Goal: Task Accomplishment & Management: Use online tool/utility

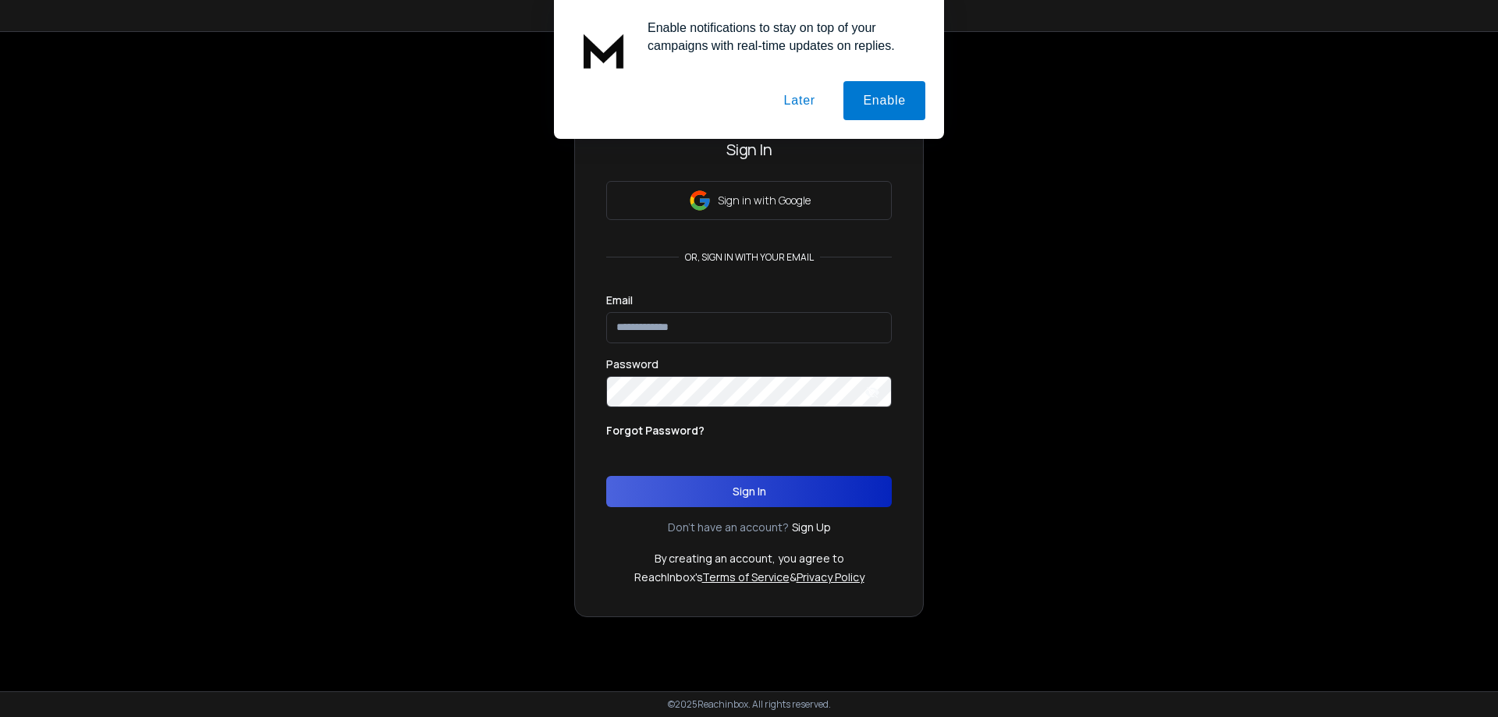
click at [704, 318] on input "email" at bounding box center [748, 327] width 285 height 31
type input "**********"
click at [753, 487] on button "Sign In" at bounding box center [748, 491] width 285 height 31
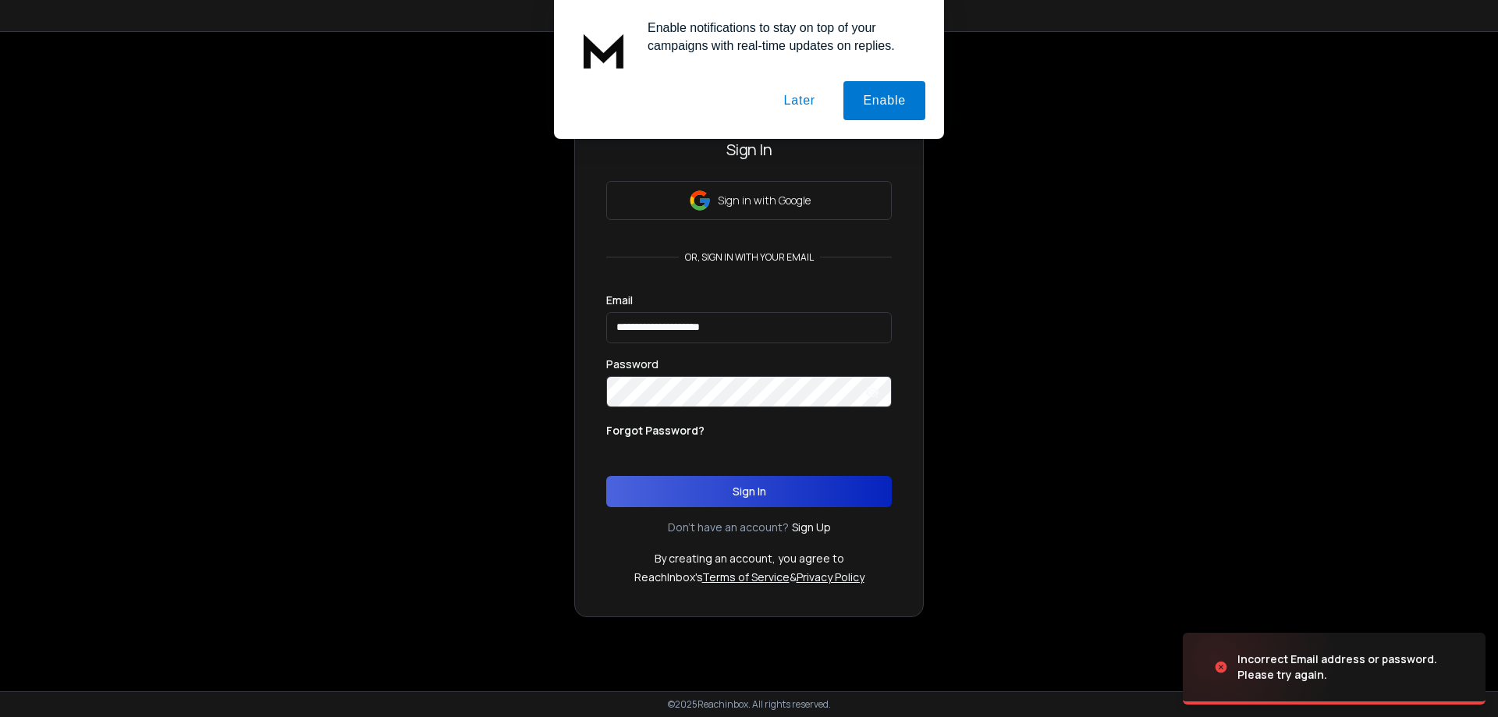
click at [756, 339] on input "**********" at bounding box center [748, 327] width 285 height 31
click at [783, 119] on button "Later" at bounding box center [799, 100] width 70 height 39
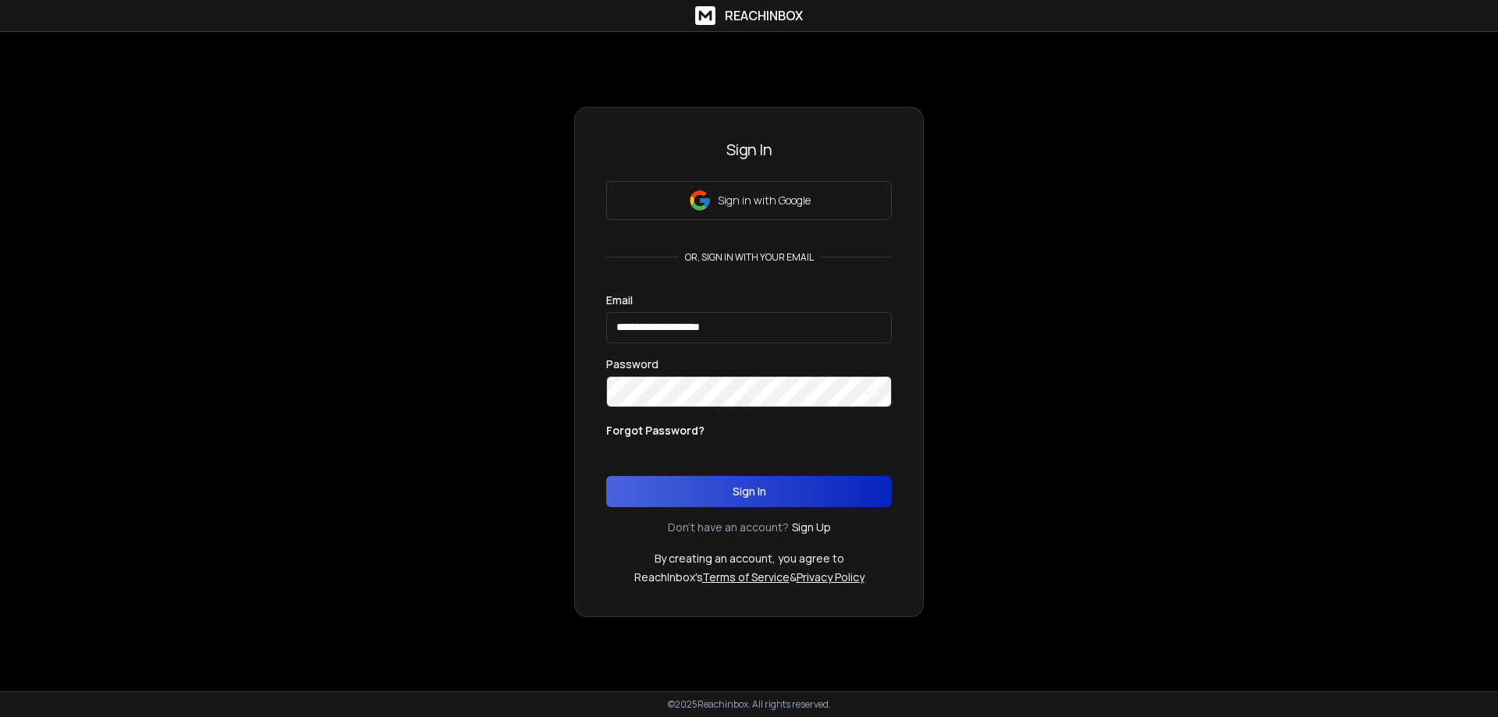
click at [870, 395] on icon at bounding box center [872, 391] width 14 height 9
click at [658, 489] on button "Sign In" at bounding box center [748, 491] width 285 height 31
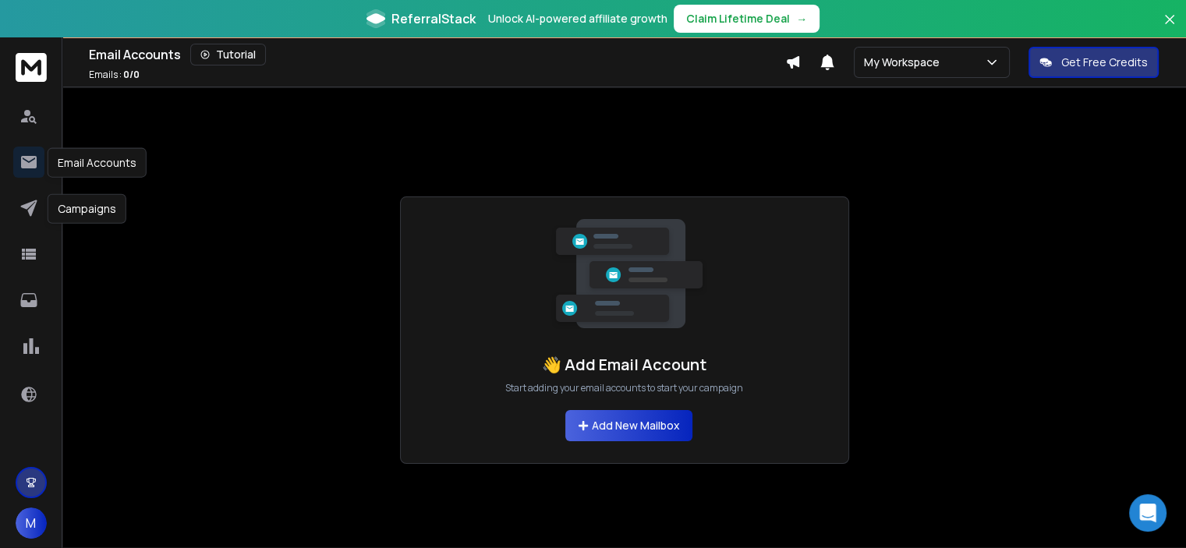
click at [31, 172] on link at bounding box center [28, 162] width 31 height 31
click at [30, 216] on icon at bounding box center [28, 208] width 16 height 16
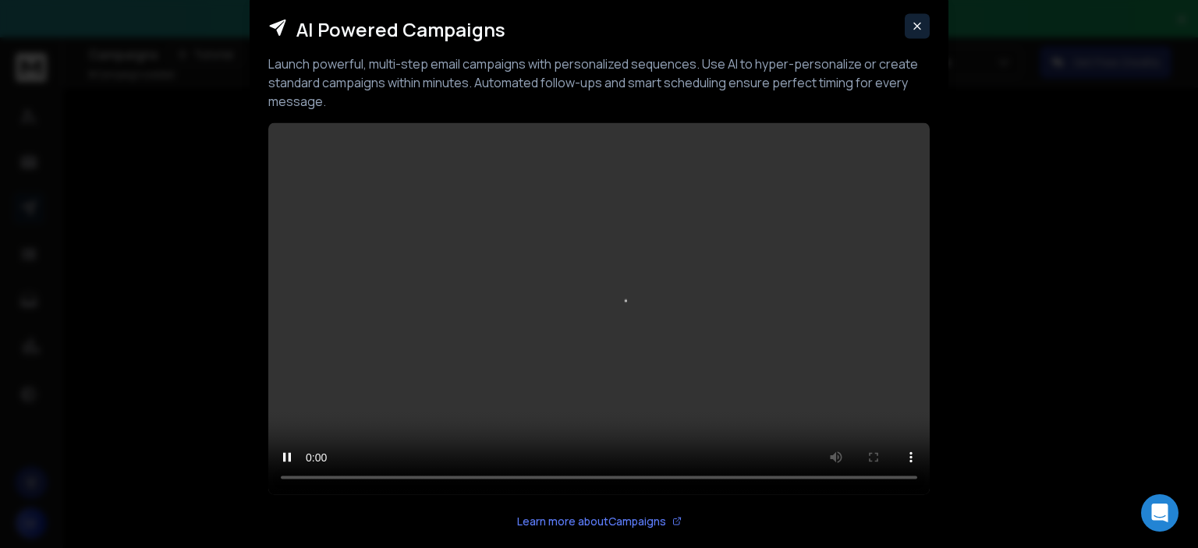
click at [921, 28] on icon at bounding box center [917, 25] width 12 height 12
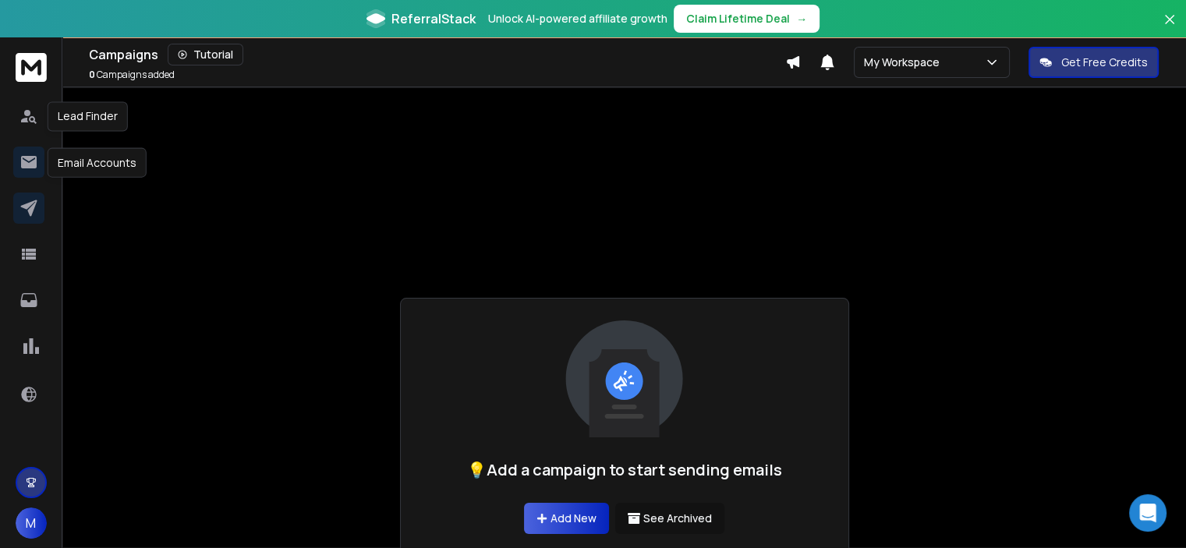
click at [22, 155] on icon at bounding box center [28, 162] width 19 height 19
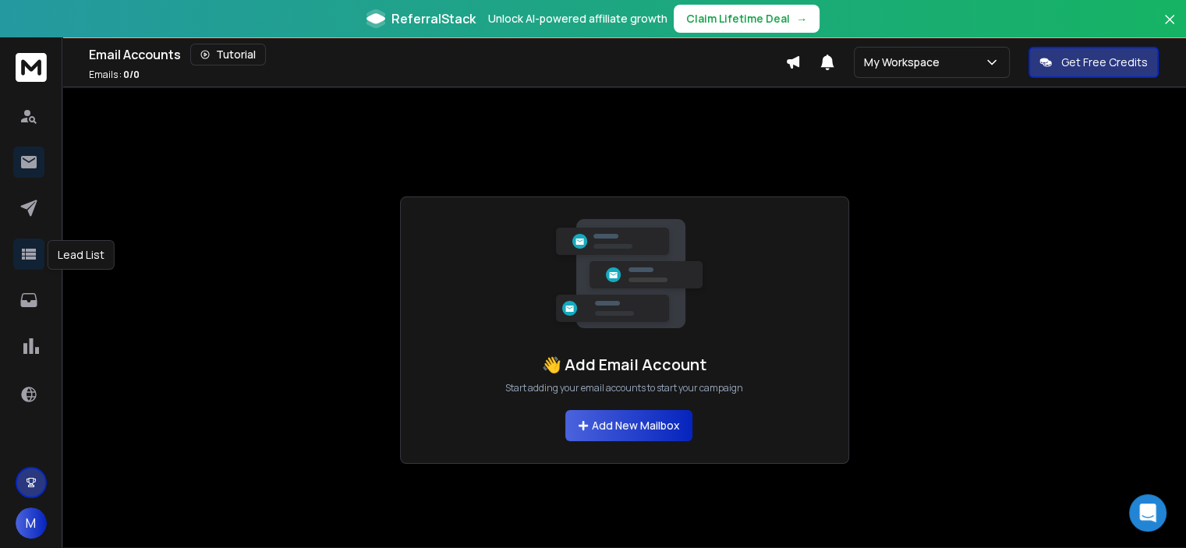
click at [28, 253] on icon at bounding box center [29, 254] width 14 height 11
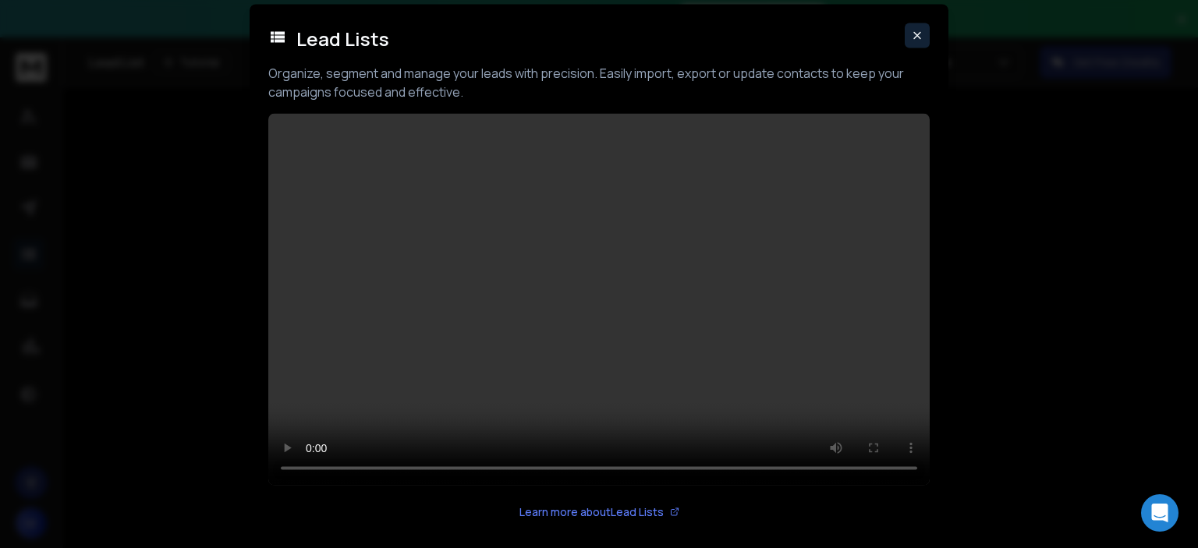
click at [917, 30] on icon at bounding box center [917, 35] width 12 height 12
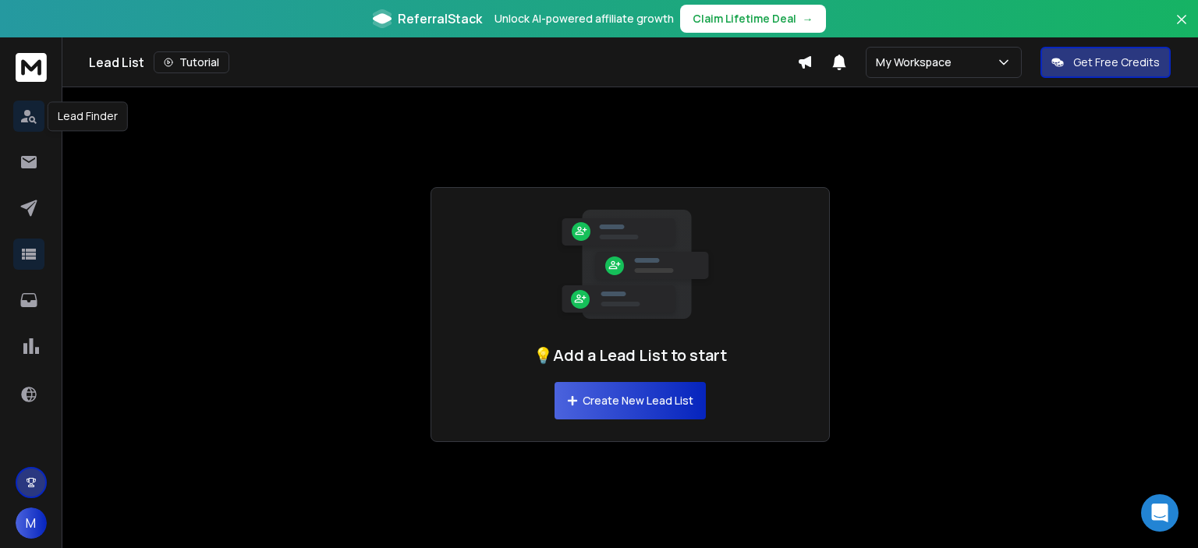
click at [22, 119] on icon at bounding box center [29, 120] width 16 height 8
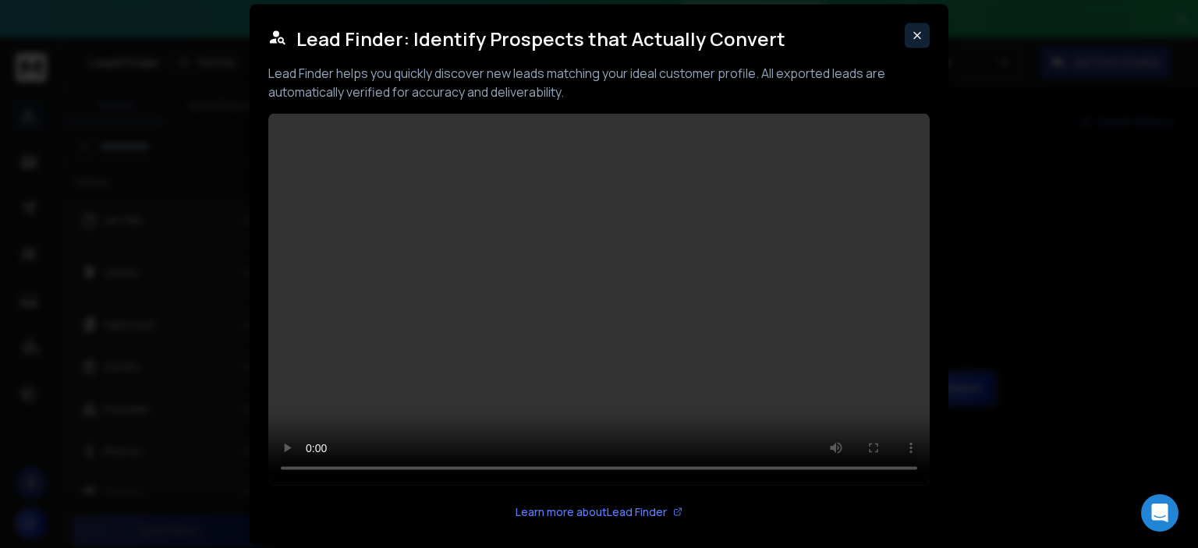
click at [919, 30] on icon at bounding box center [917, 35] width 12 height 12
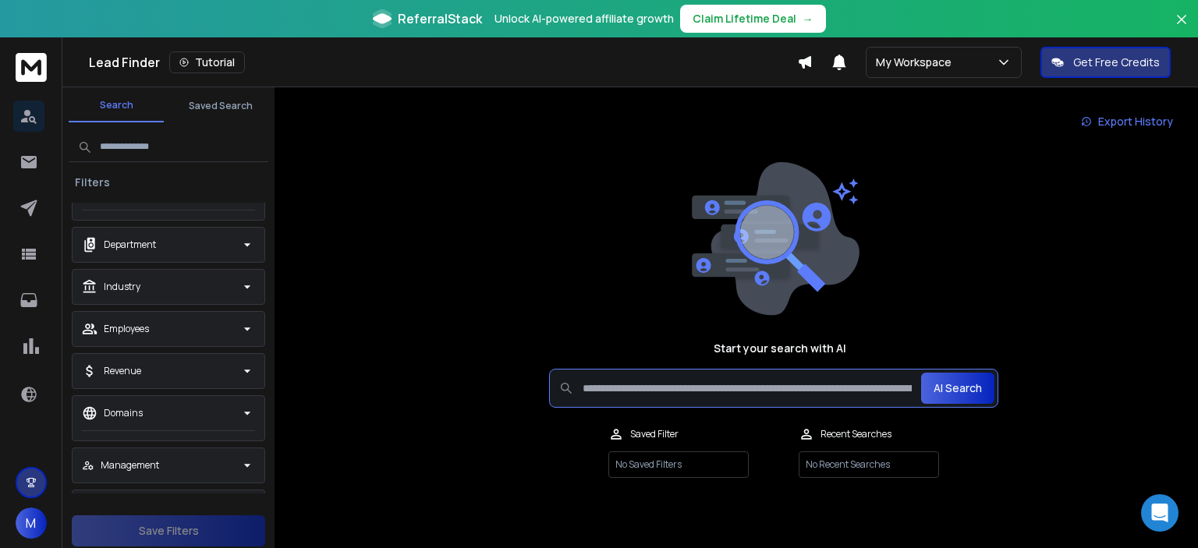
scroll to position [172, 0]
click at [139, 468] on p "Company Location" at bounding box center [143, 469] width 79 height 12
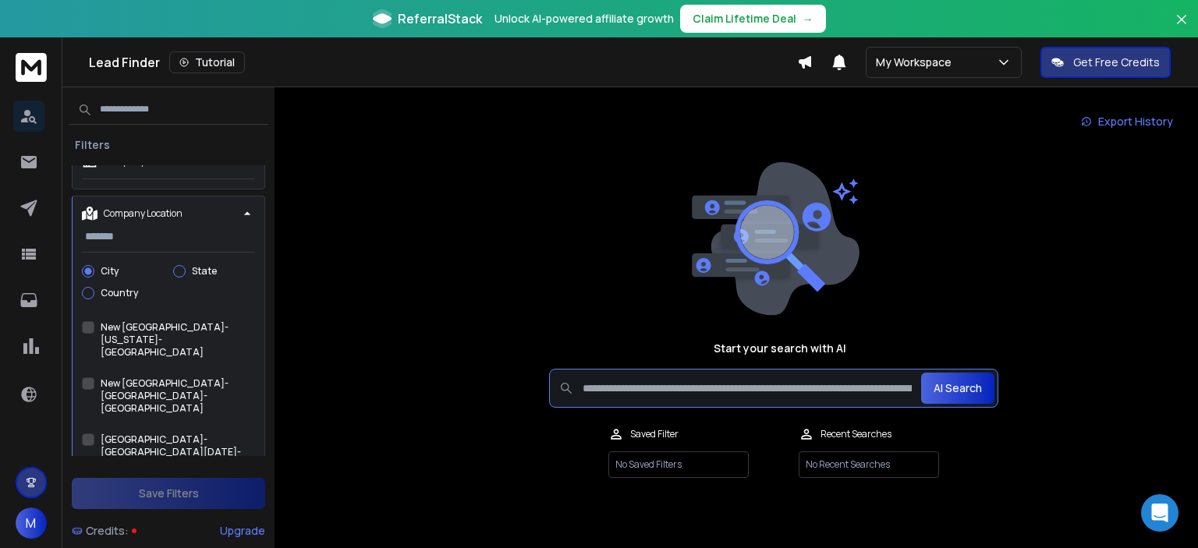
scroll to position [57, 0]
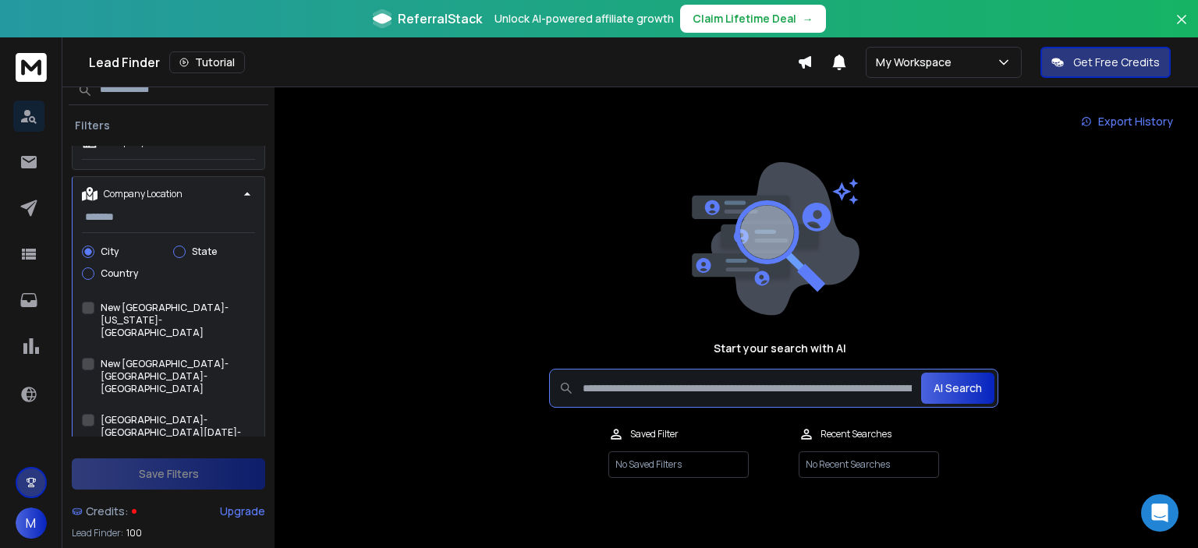
type input "*******"
click at [115, 268] on label "Country" at bounding box center [119, 274] width 37 height 12
click at [94, 268] on button "Country" at bounding box center [88, 274] width 12 height 12
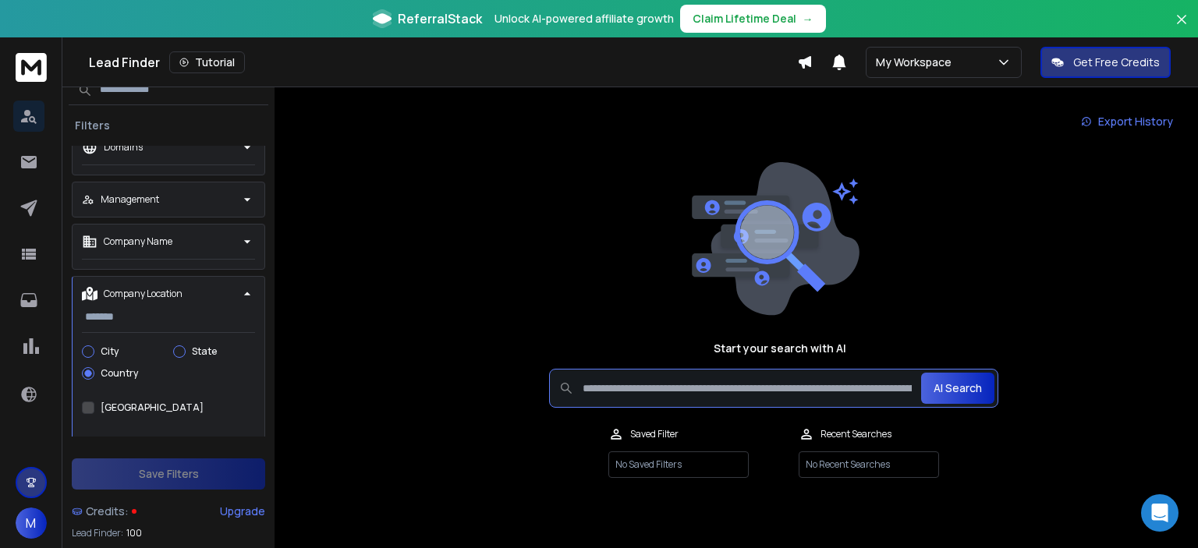
click at [87, 406] on button "Germany" at bounding box center [88, 408] width 12 height 12
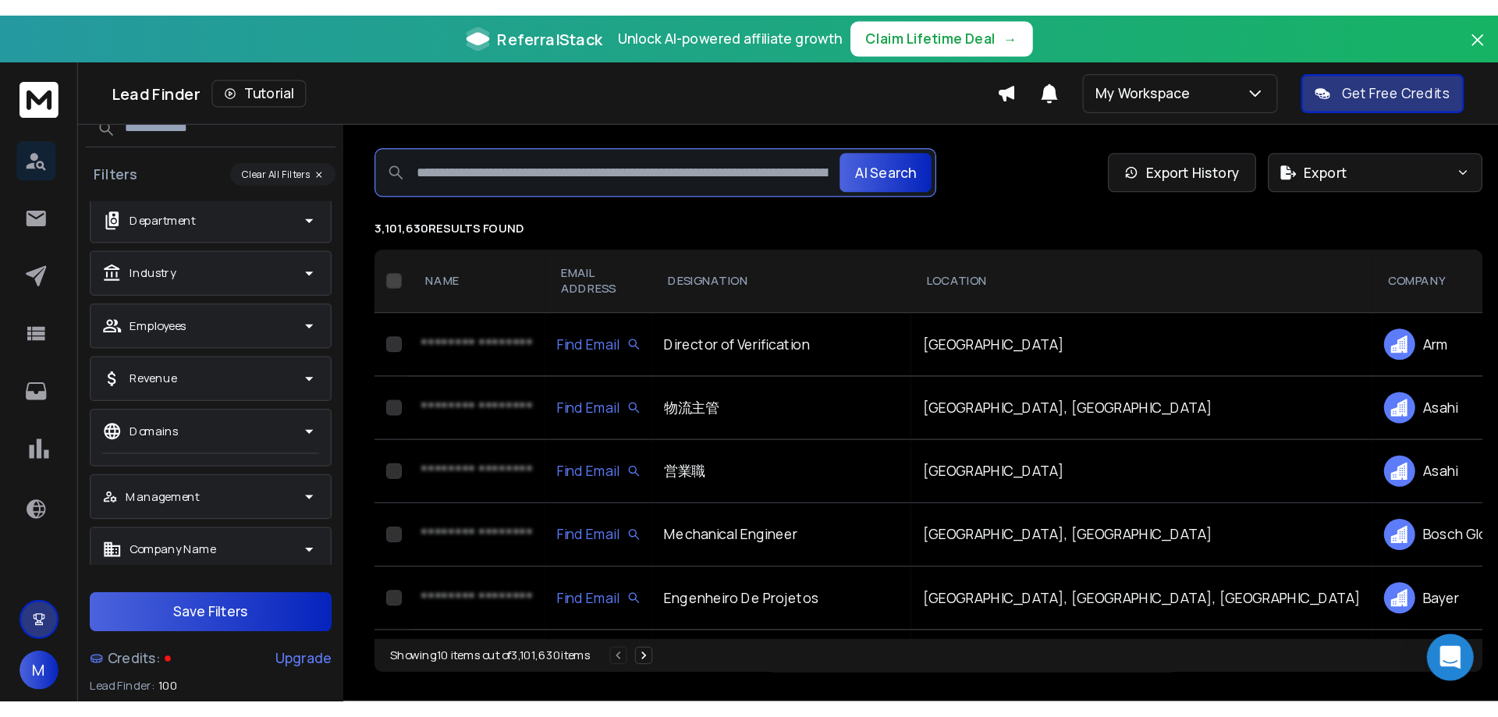
scroll to position [55, 0]
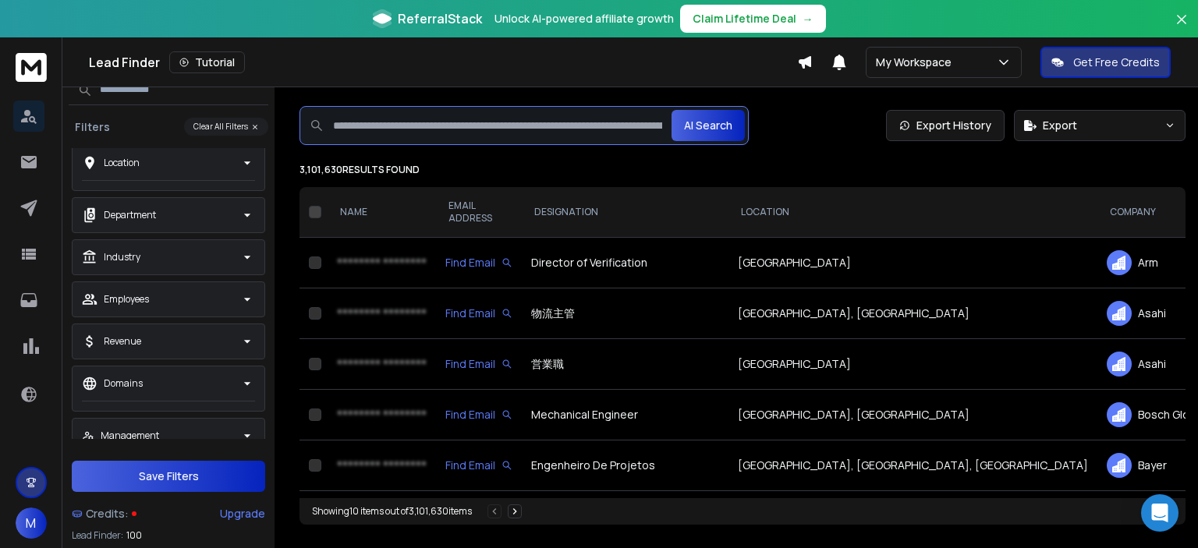
click at [32, 66] on icon at bounding box center [31, 67] width 31 height 29
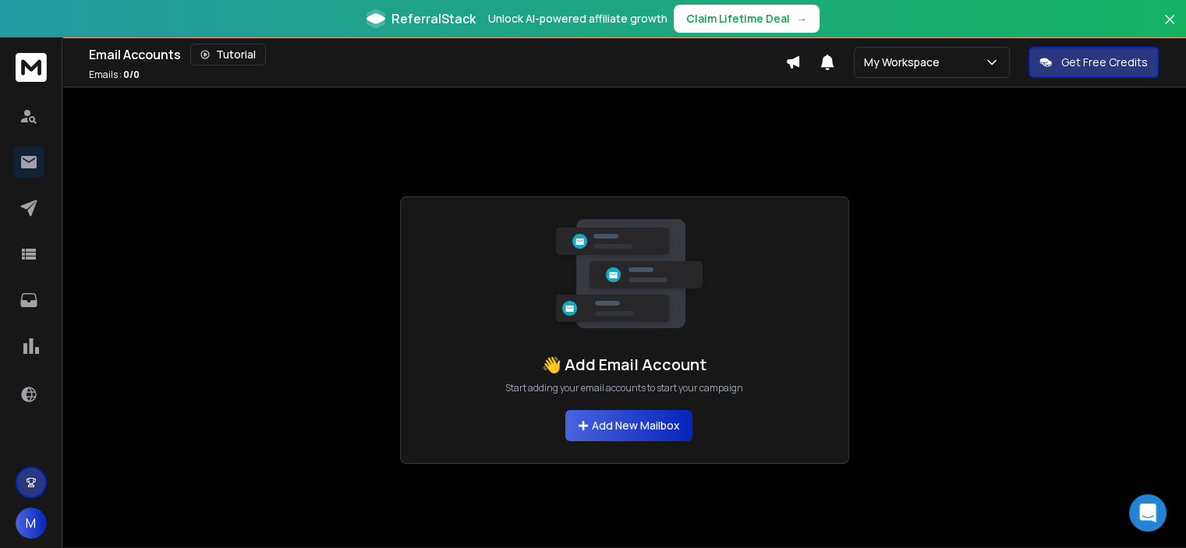
click at [32, 66] on icon at bounding box center [31, 67] width 31 height 29
click at [28, 211] on icon at bounding box center [28, 208] width 16 height 16
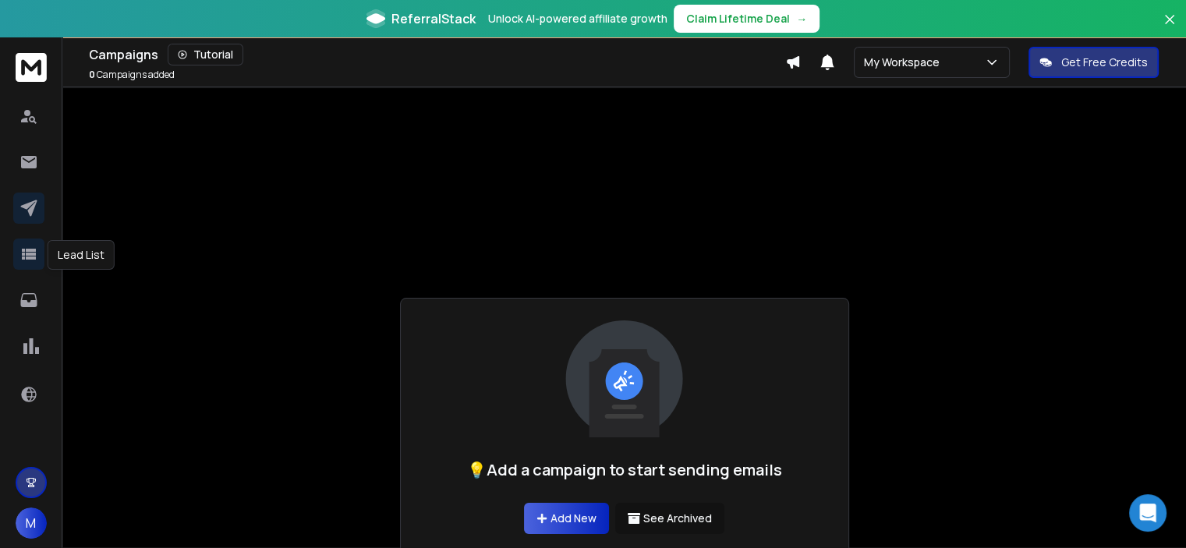
click at [19, 257] on icon at bounding box center [28, 254] width 19 height 19
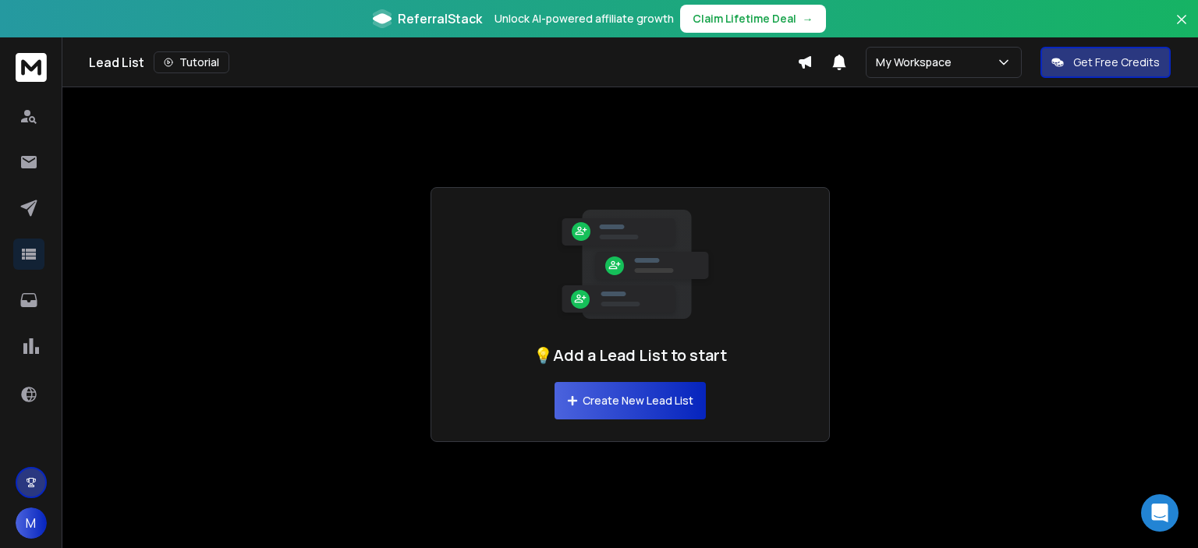
click at [1179, 19] on icon "Close banner" at bounding box center [1182, 19] width 14 height 14
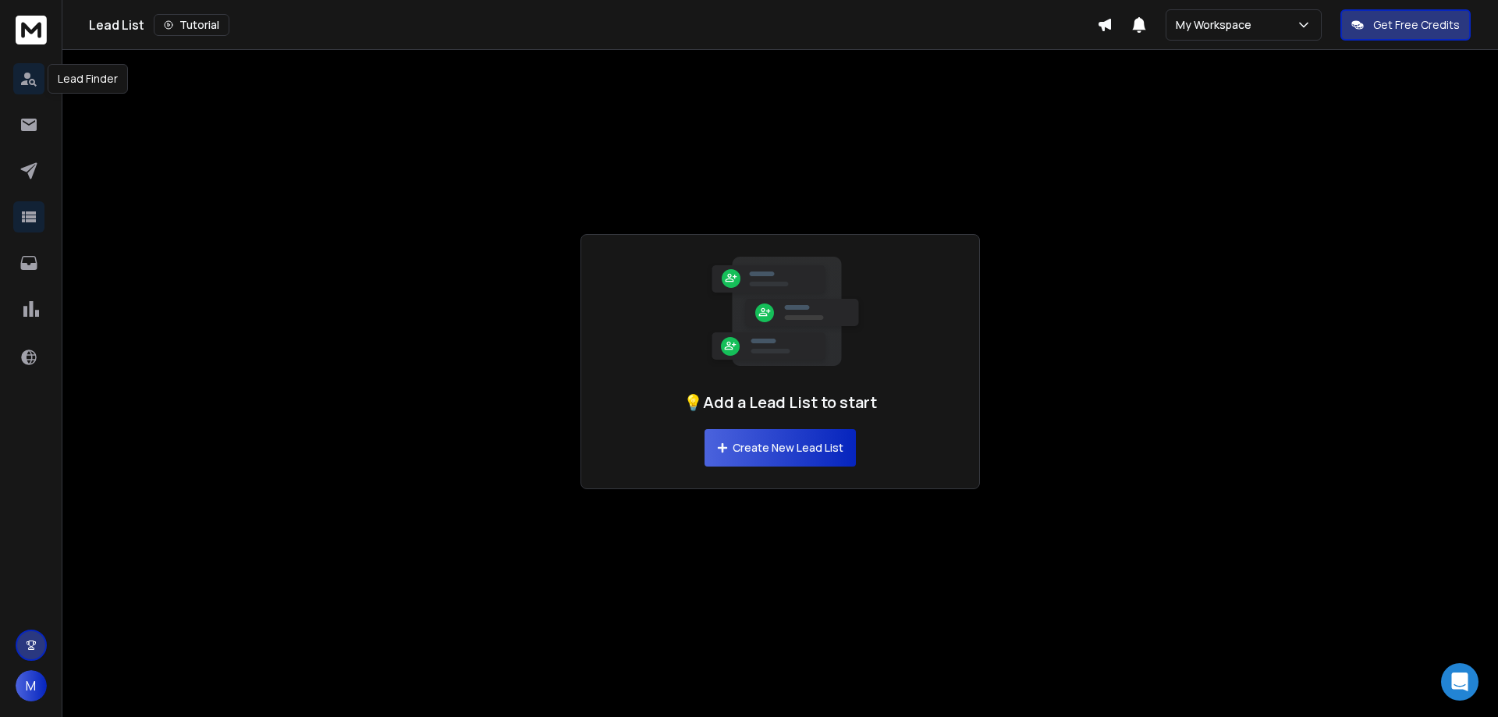
click at [30, 85] on icon at bounding box center [28, 78] width 19 height 19
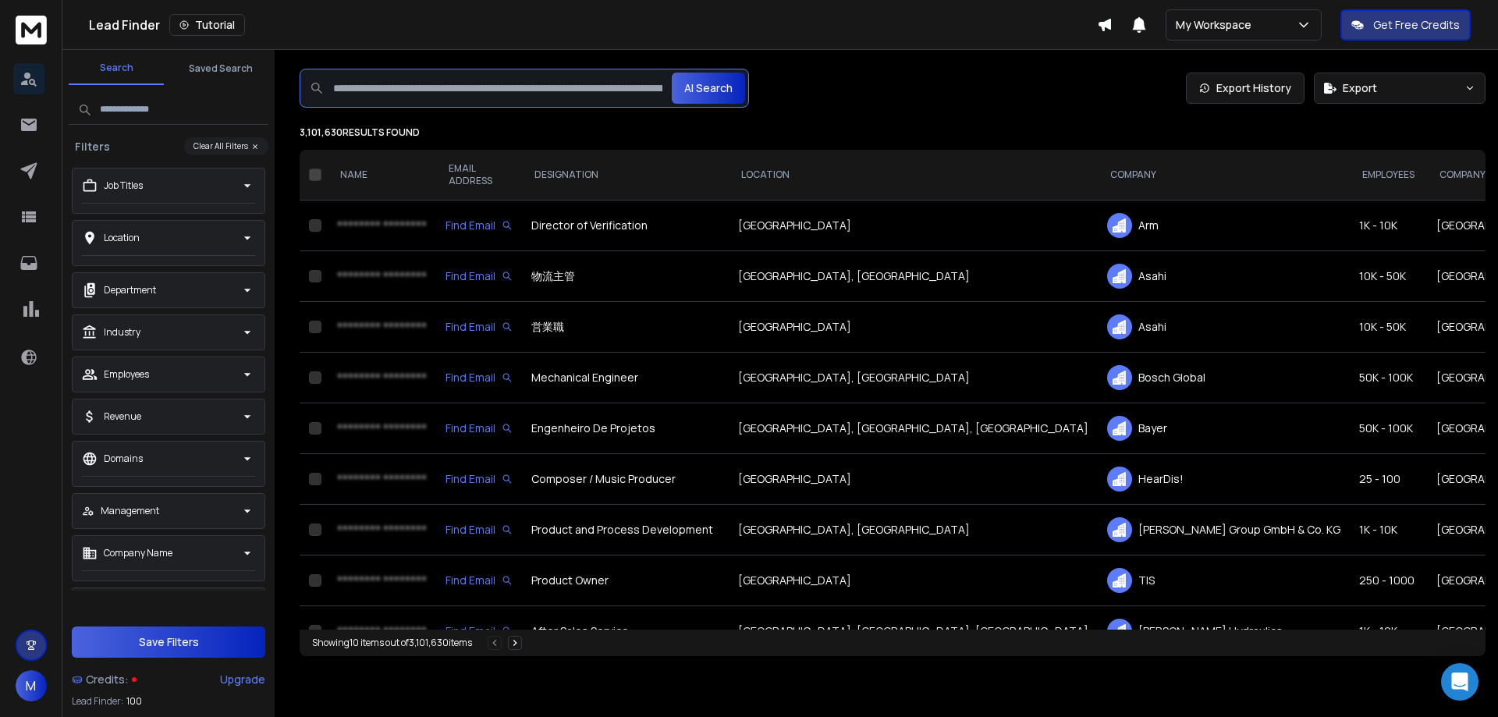
click at [150, 185] on div "Job Titles" at bounding box center [168, 186] width 173 height 16
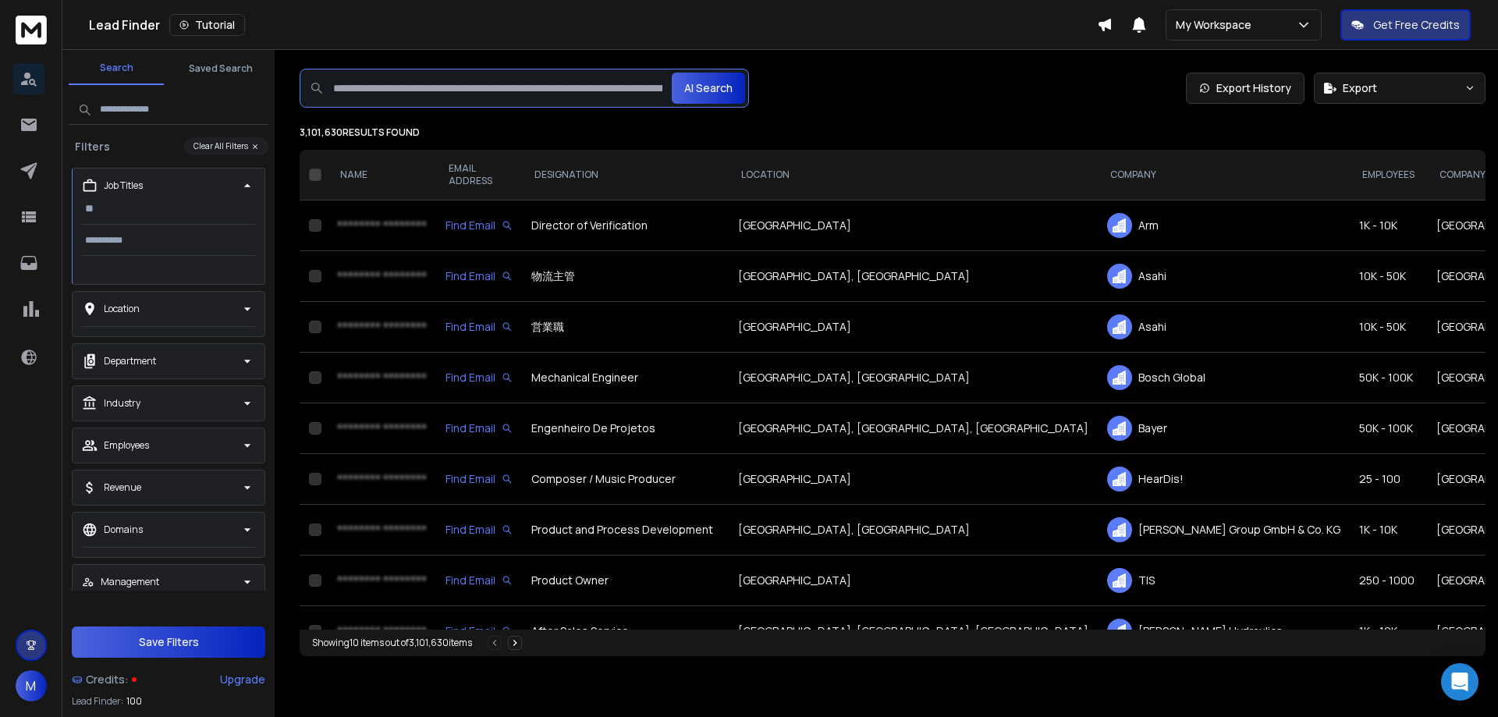
type input "***"
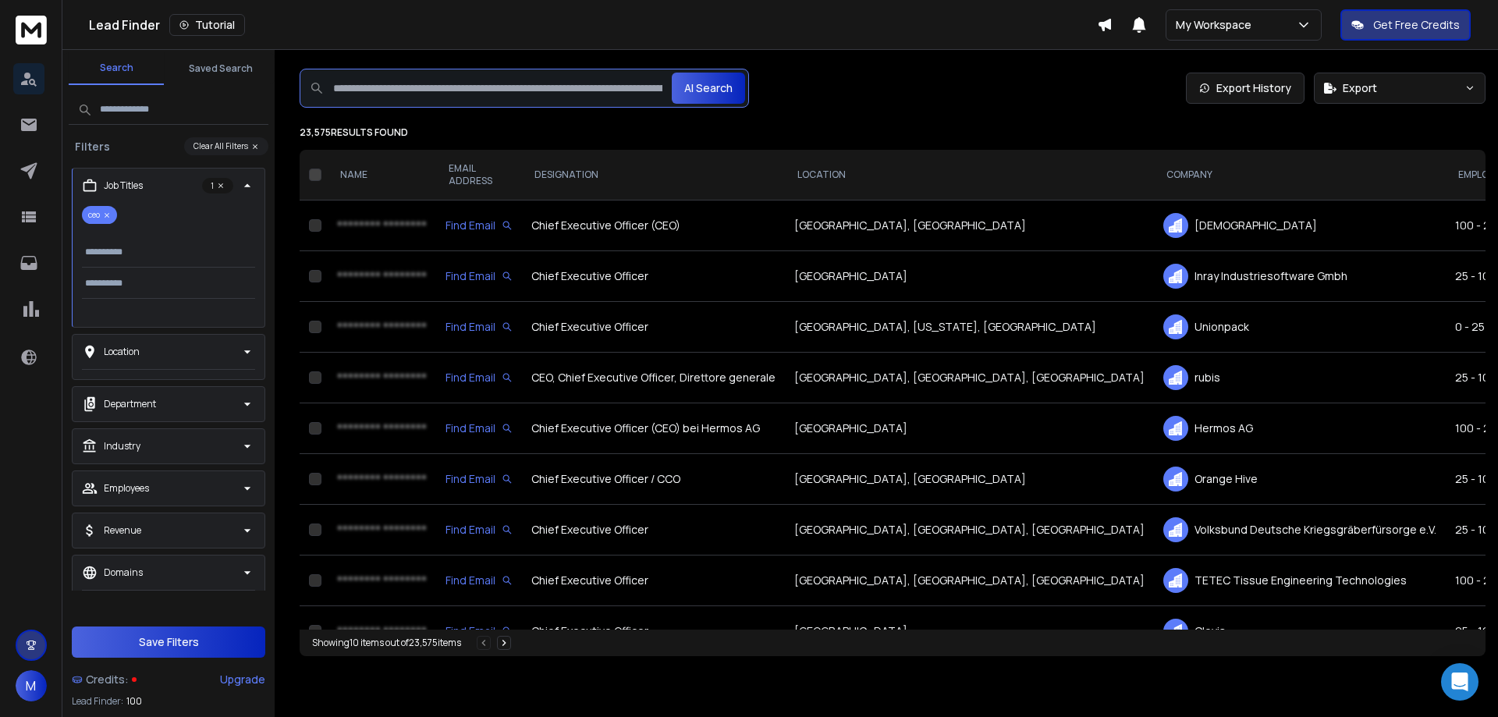
click at [121, 348] on p "Location" at bounding box center [122, 352] width 36 height 12
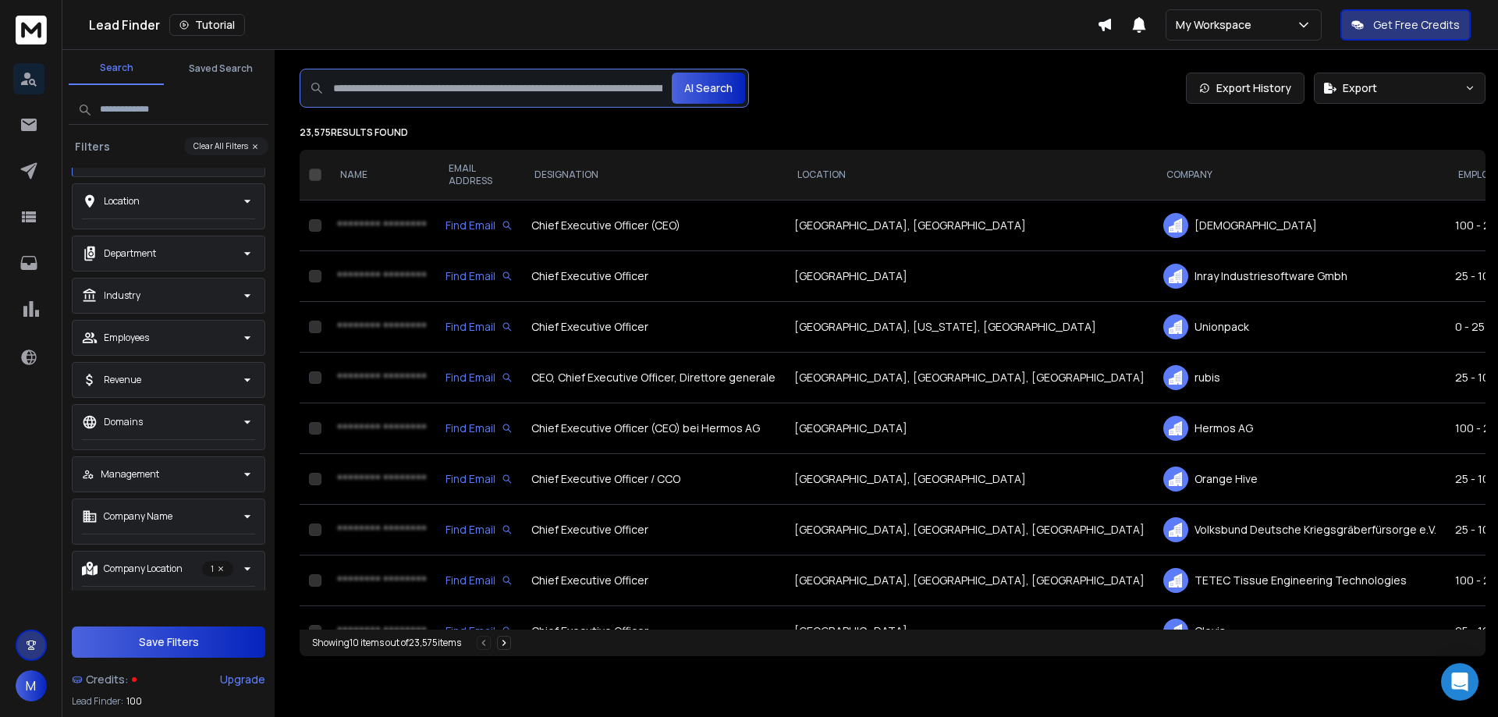
scroll to position [157, 0]
click at [166, 548] on p "Company Location" at bounding box center [143, 562] width 79 height 12
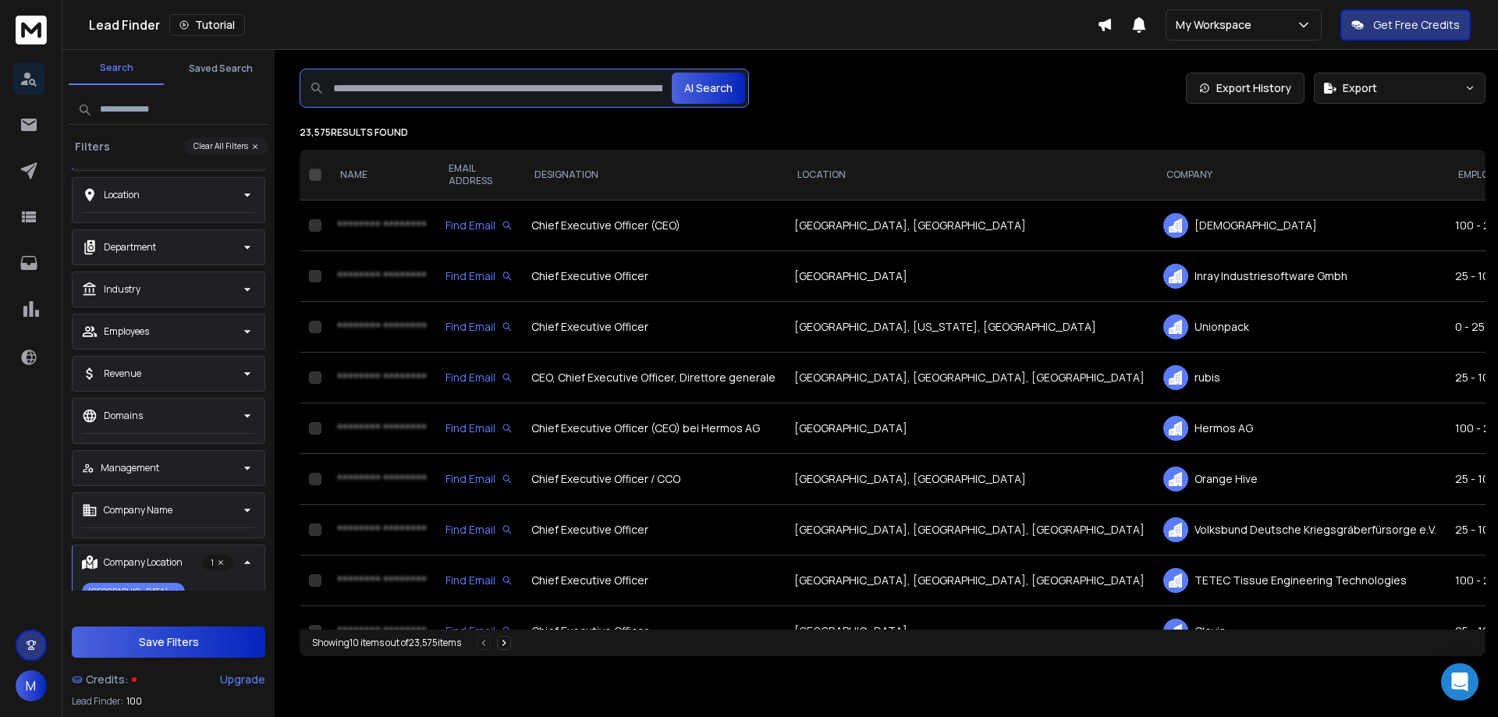
scroll to position [286, 0]
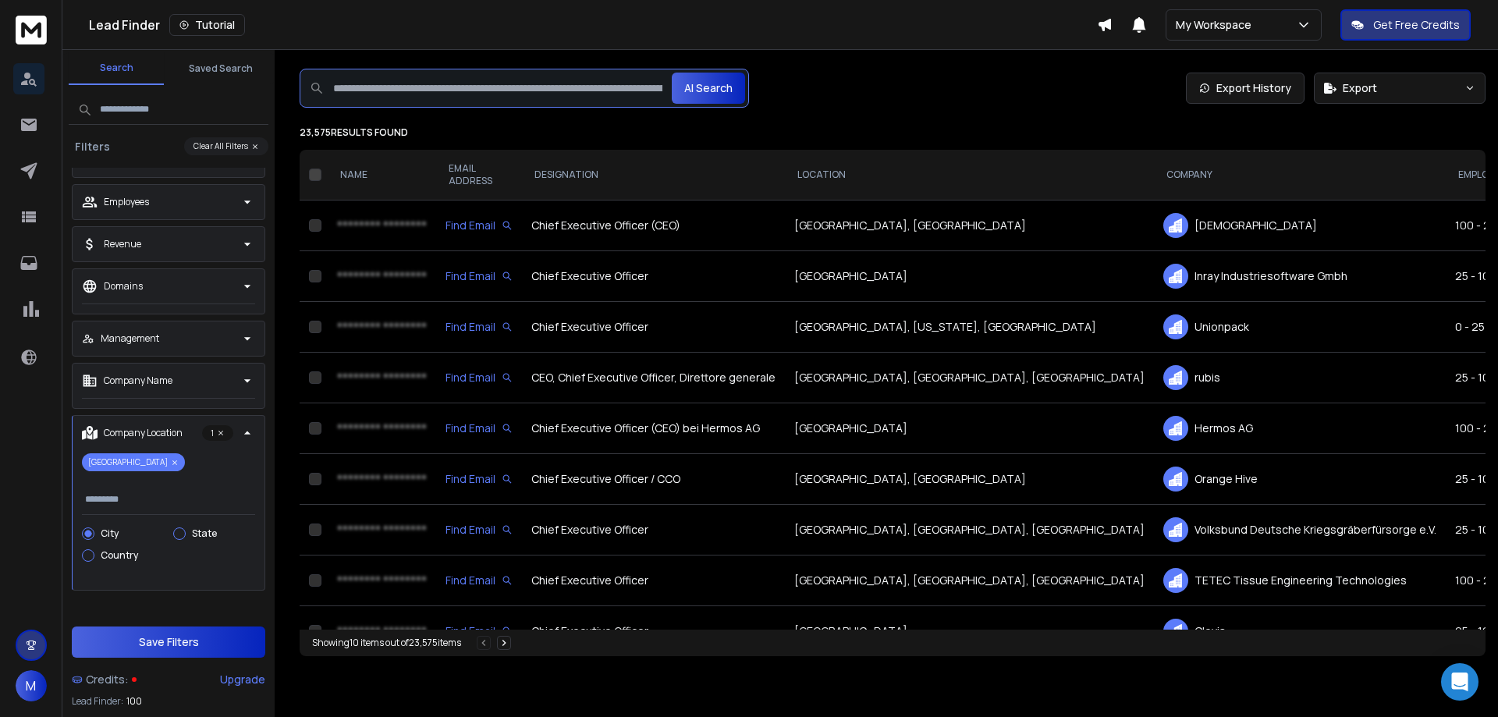
click at [165, 439] on div "Company Location" at bounding box center [132, 433] width 101 height 16
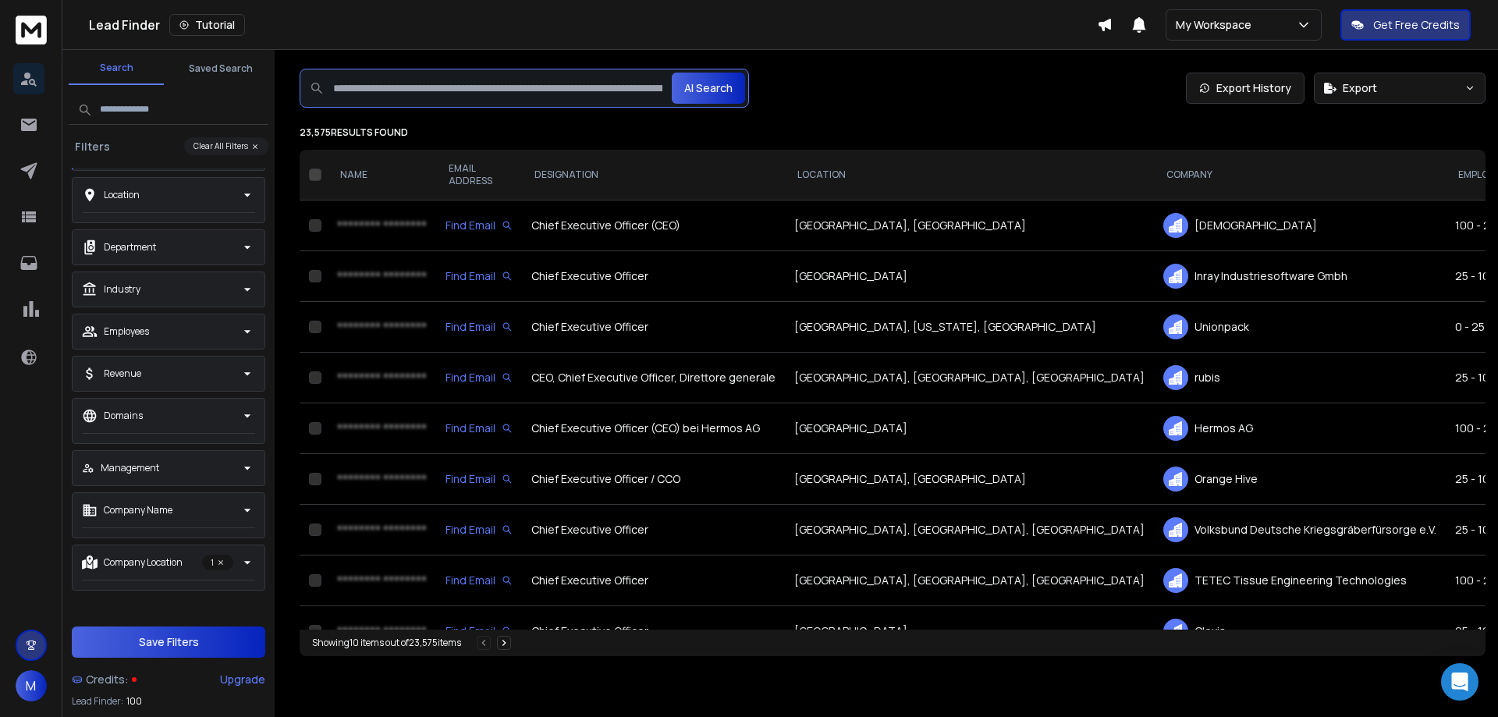
scroll to position [157, 0]
click at [147, 328] on p "Employees" at bounding box center [126, 331] width 45 height 12
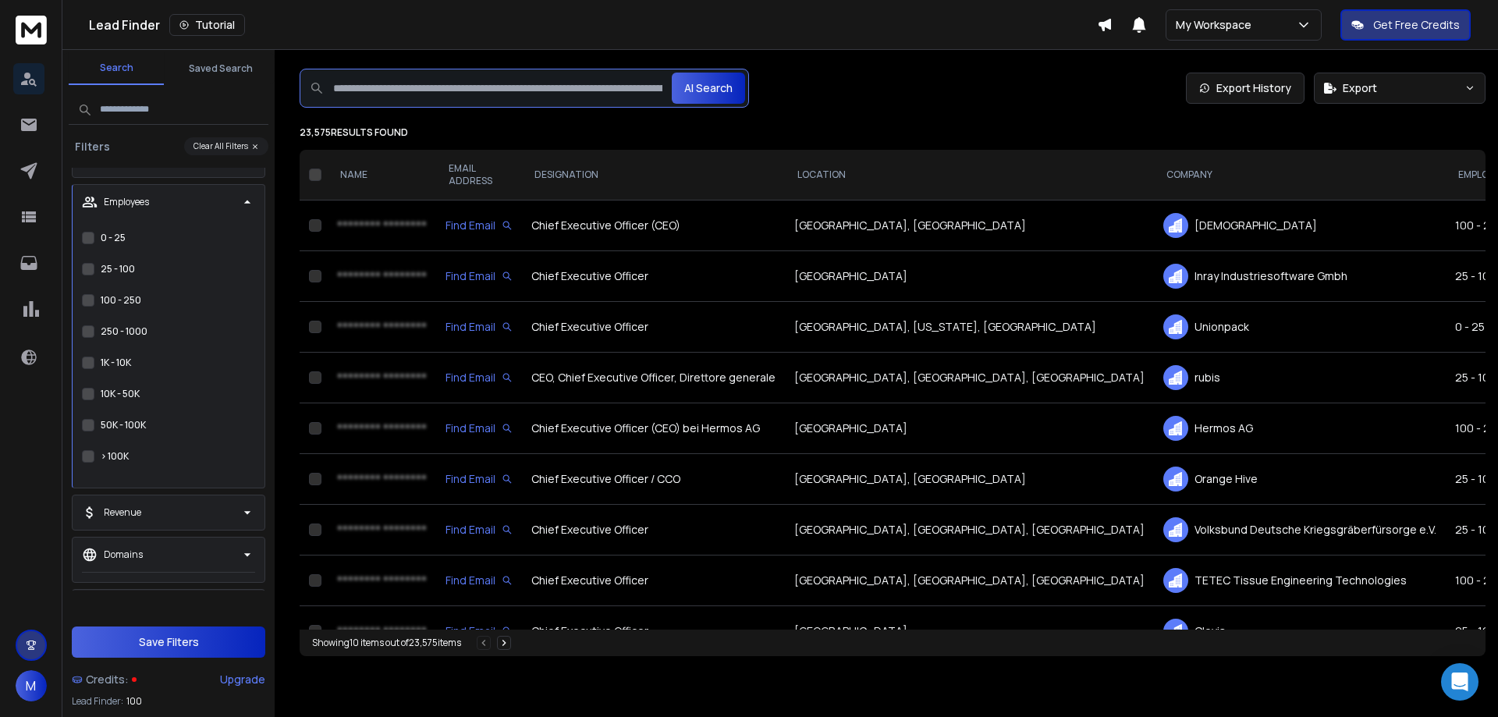
click at [118, 266] on label "25 - 100" at bounding box center [118, 269] width 34 height 12
click at [94, 266] on 100 "25 - 100" at bounding box center [88, 269] width 12 height 12
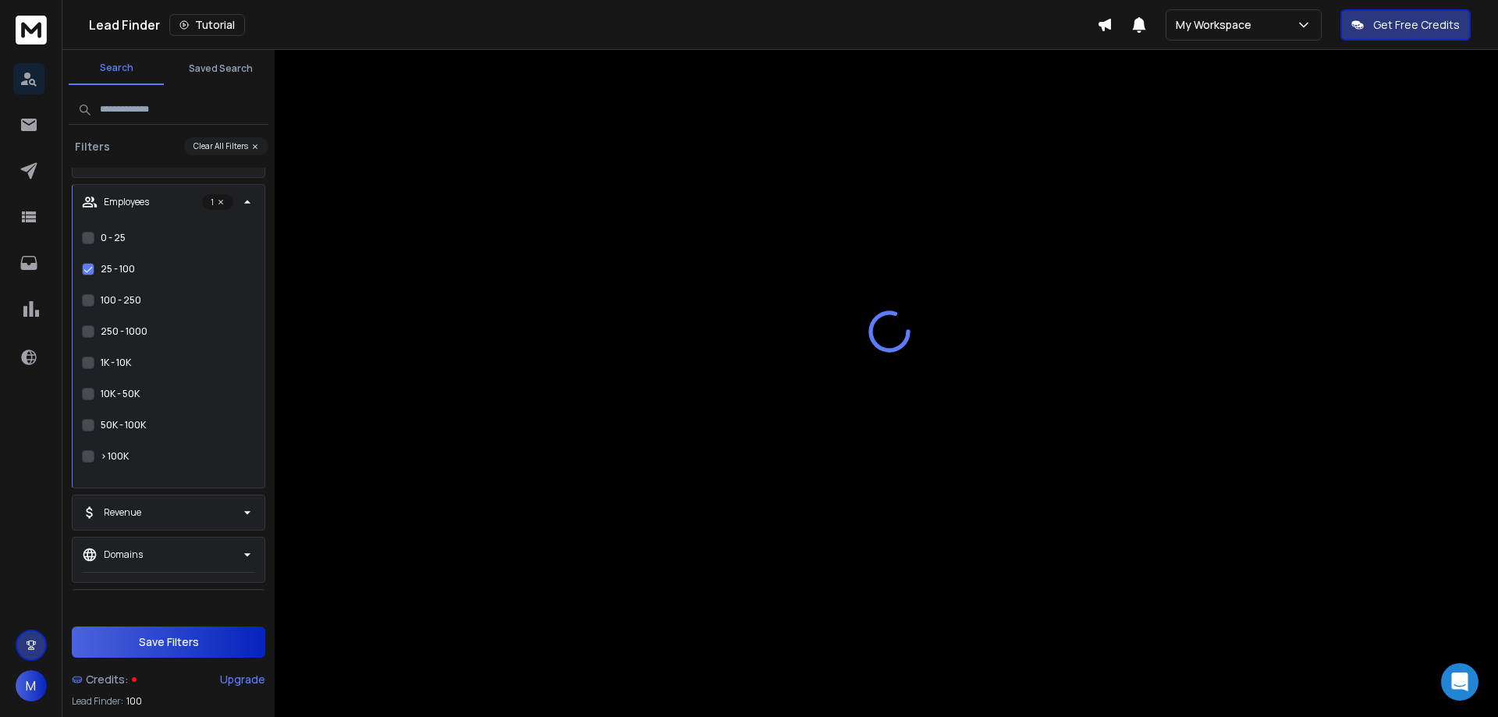
click at [118, 292] on div "100 - 250" at bounding box center [168, 300] width 173 height 31
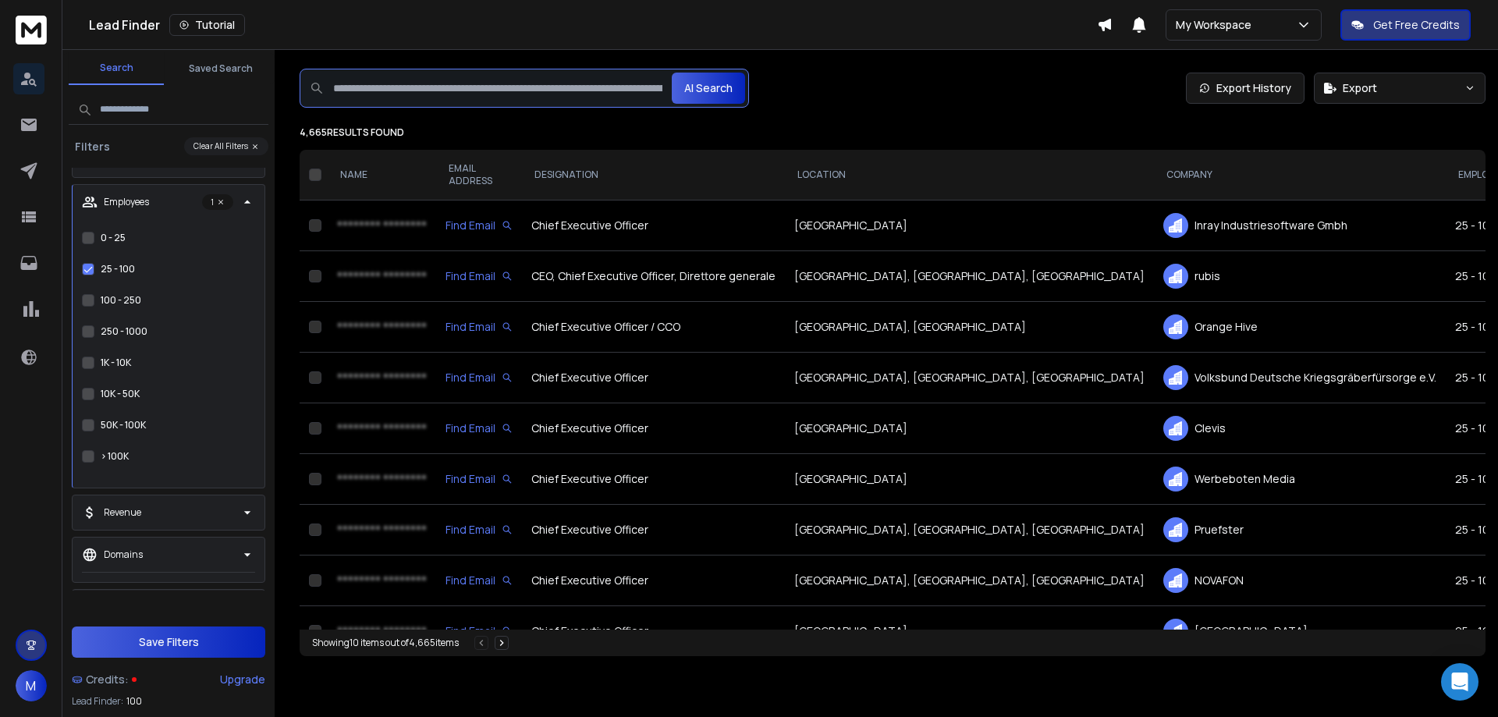
click at [118, 331] on label "250 - 1000" at bounding box center [124, 331] width 47 height 12
click at [94, 331] on 1000 "250 - 1000" at bounding box center [88, 331] width 12 height 12
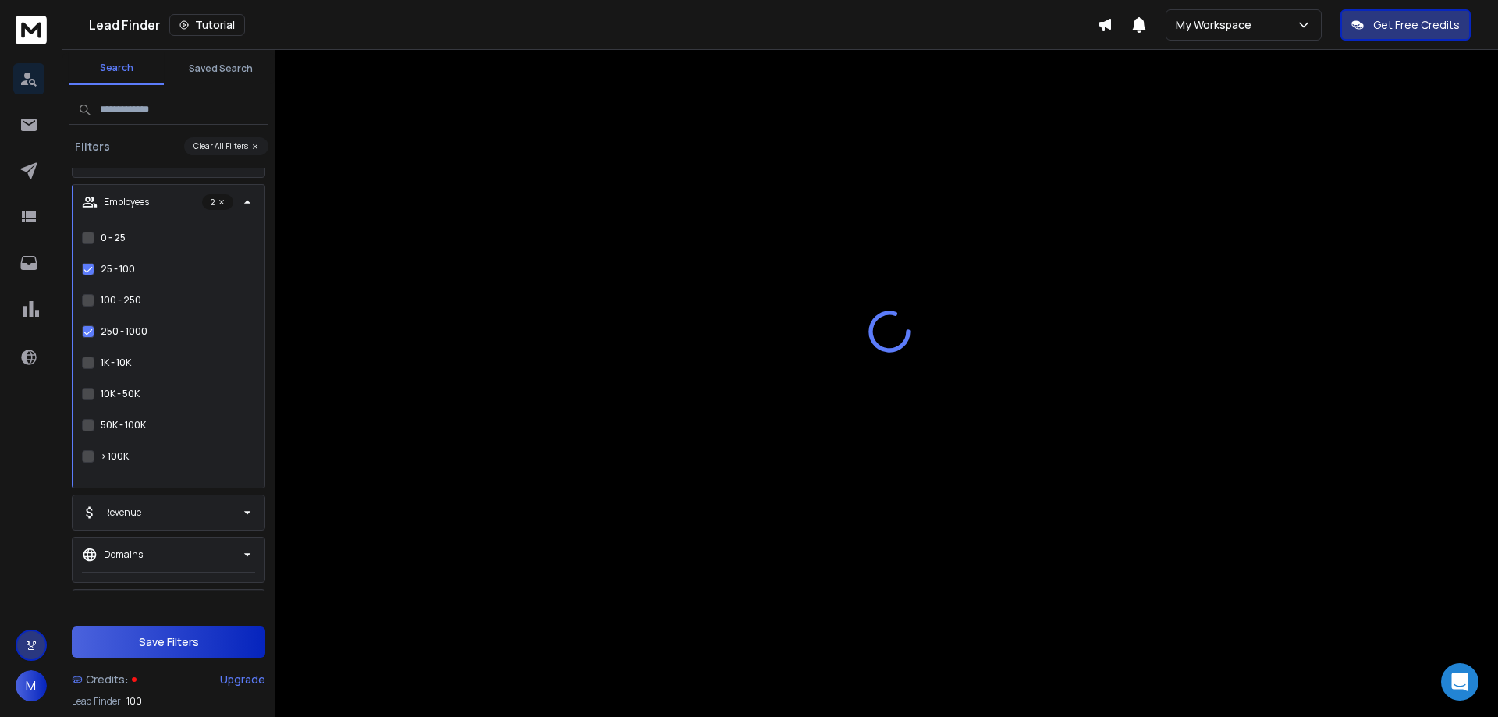
click at [118, 308] on div "100 - 250" at bounding box center [168, 300] width 173 height 31
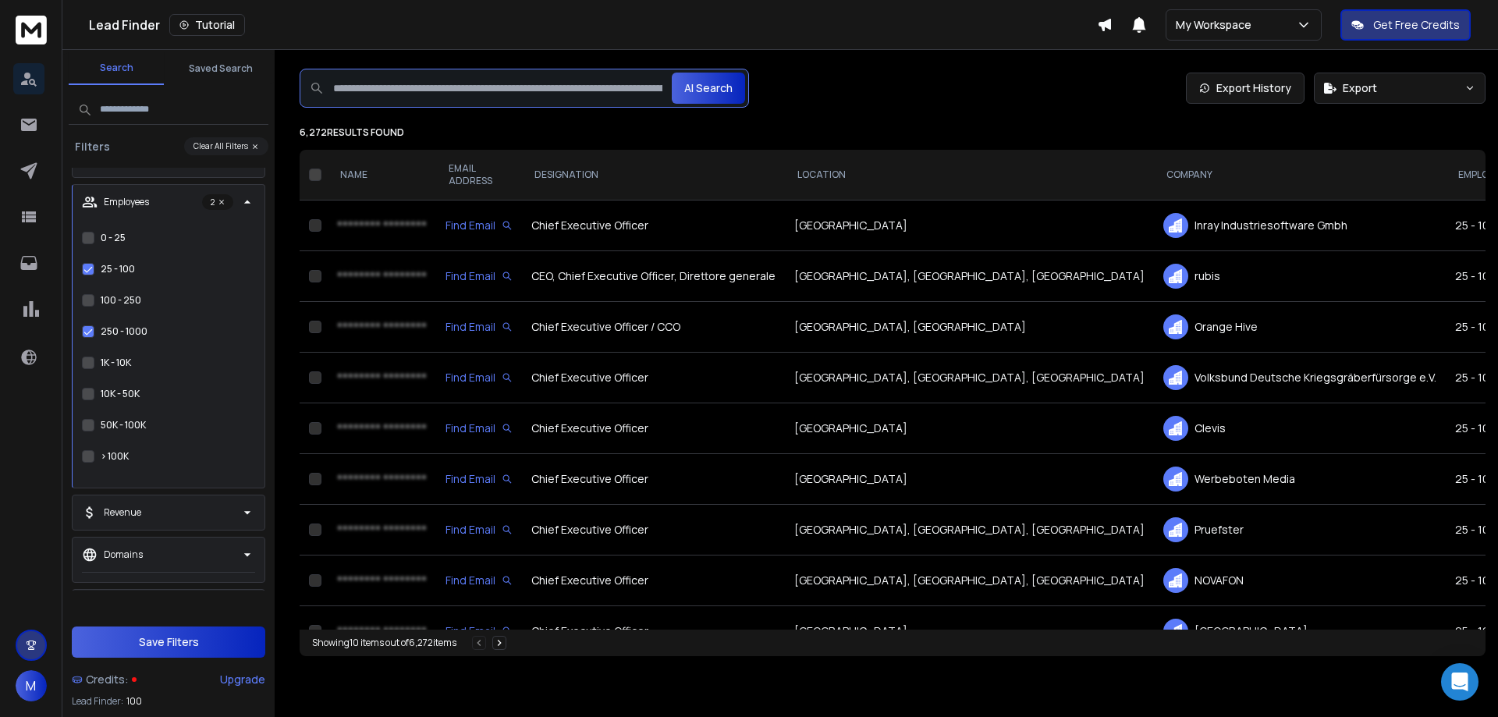
click at [119, 292] on div "100 - 250" at bounding box center [168, 300] width 173 height 31
click at [90, 297] on 250 "100 - 250" at bounding box center [88, 300] width 12 height 12
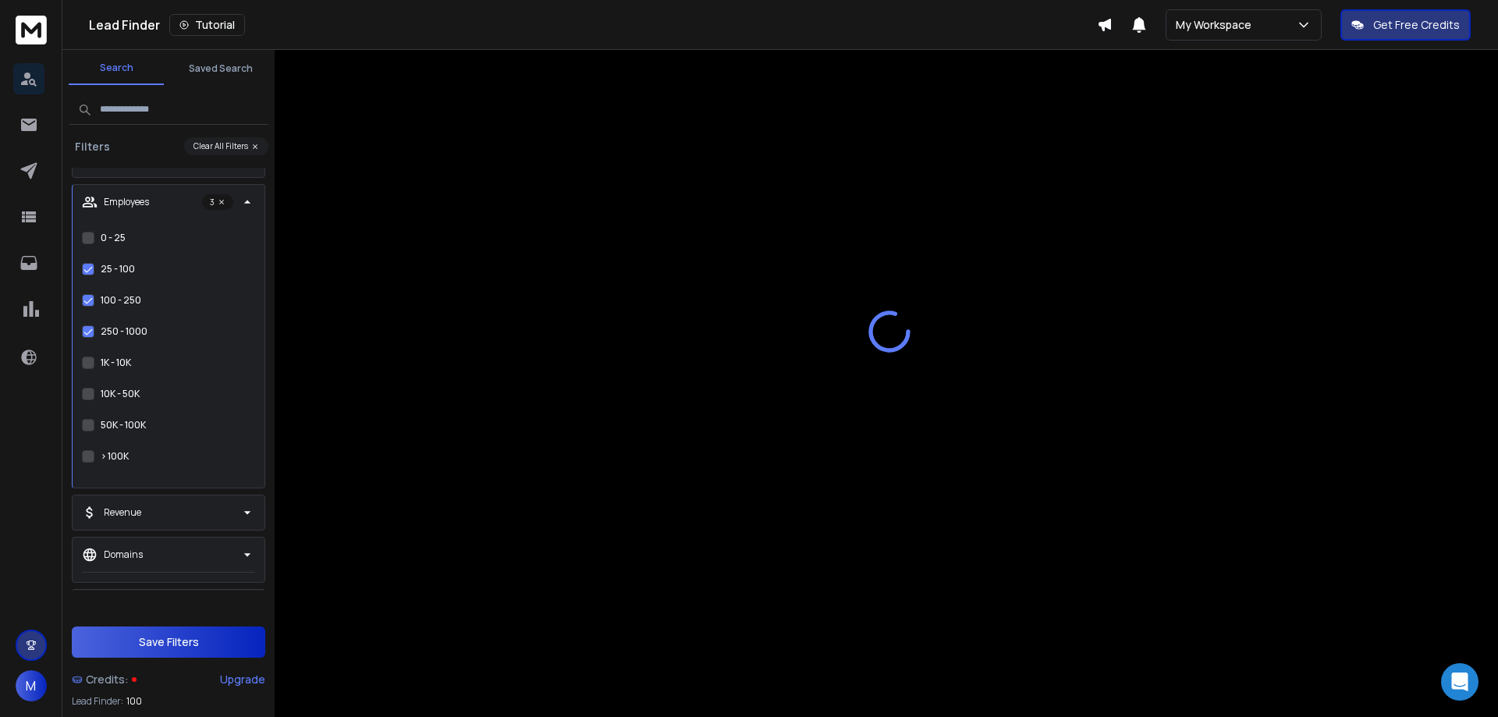
click at [92, 362] on 10K "1K - 10K" at bounding box center [88, 362] width 12 height 12
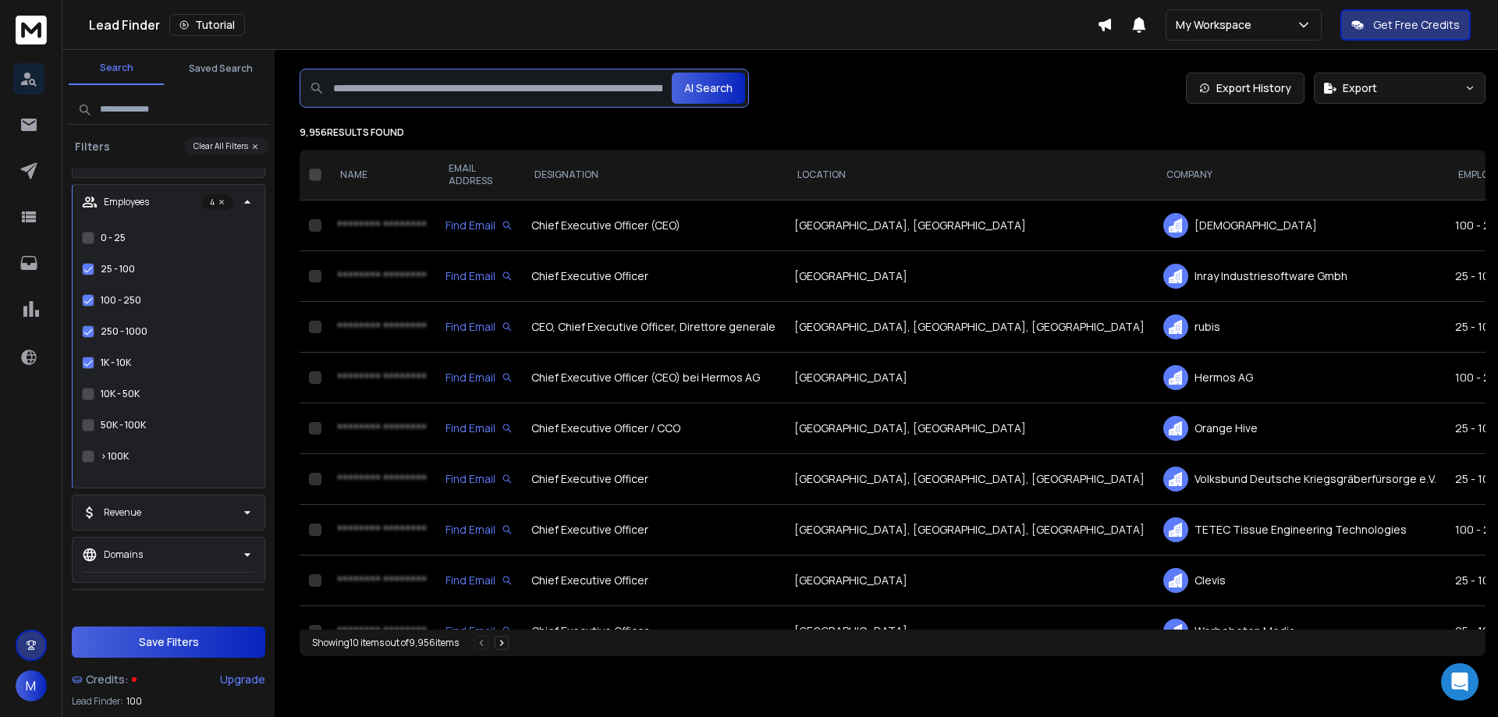
click at [176, 548] on button "Save Filters" at bounding box center [168, 641] width 193 height 31
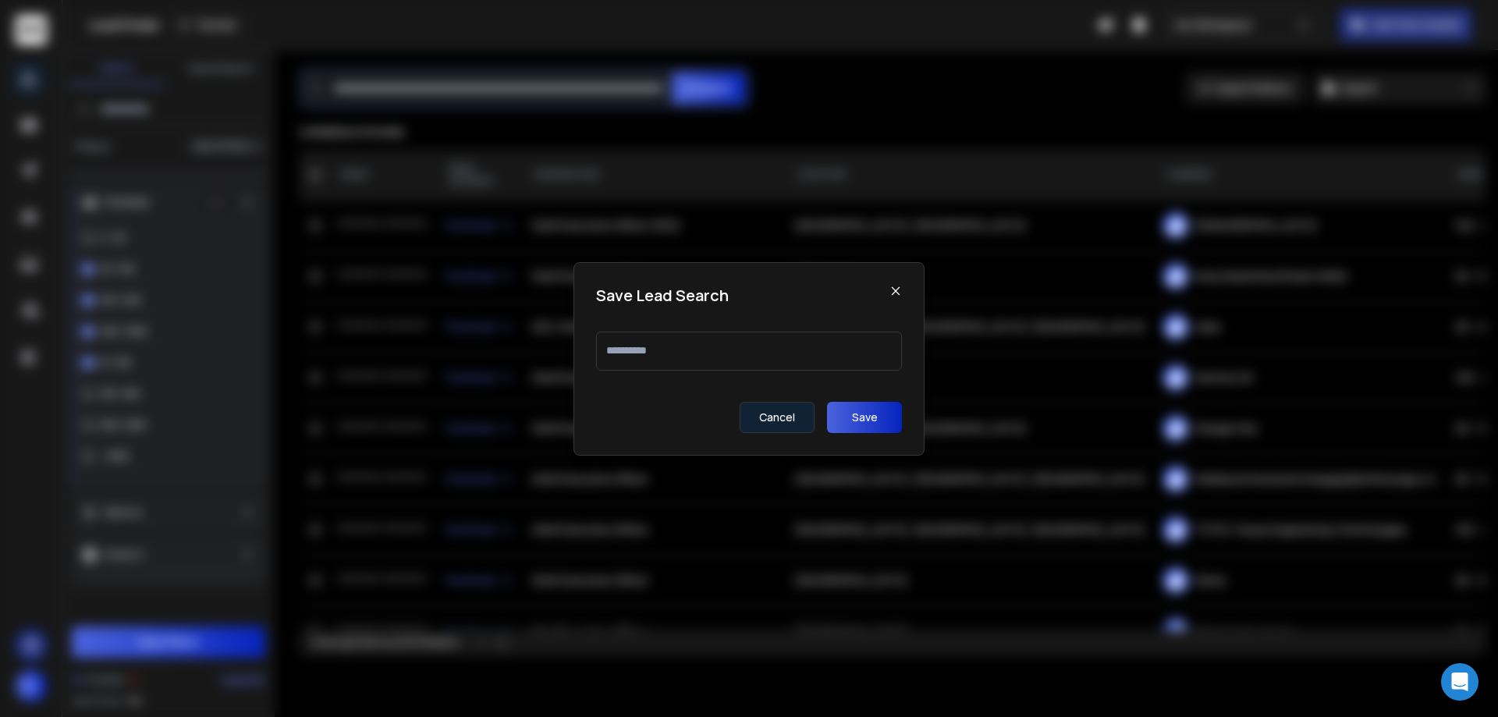
click at [783, 418] on button "Cancel" at bounding box center [776, 417] width 75 height 31
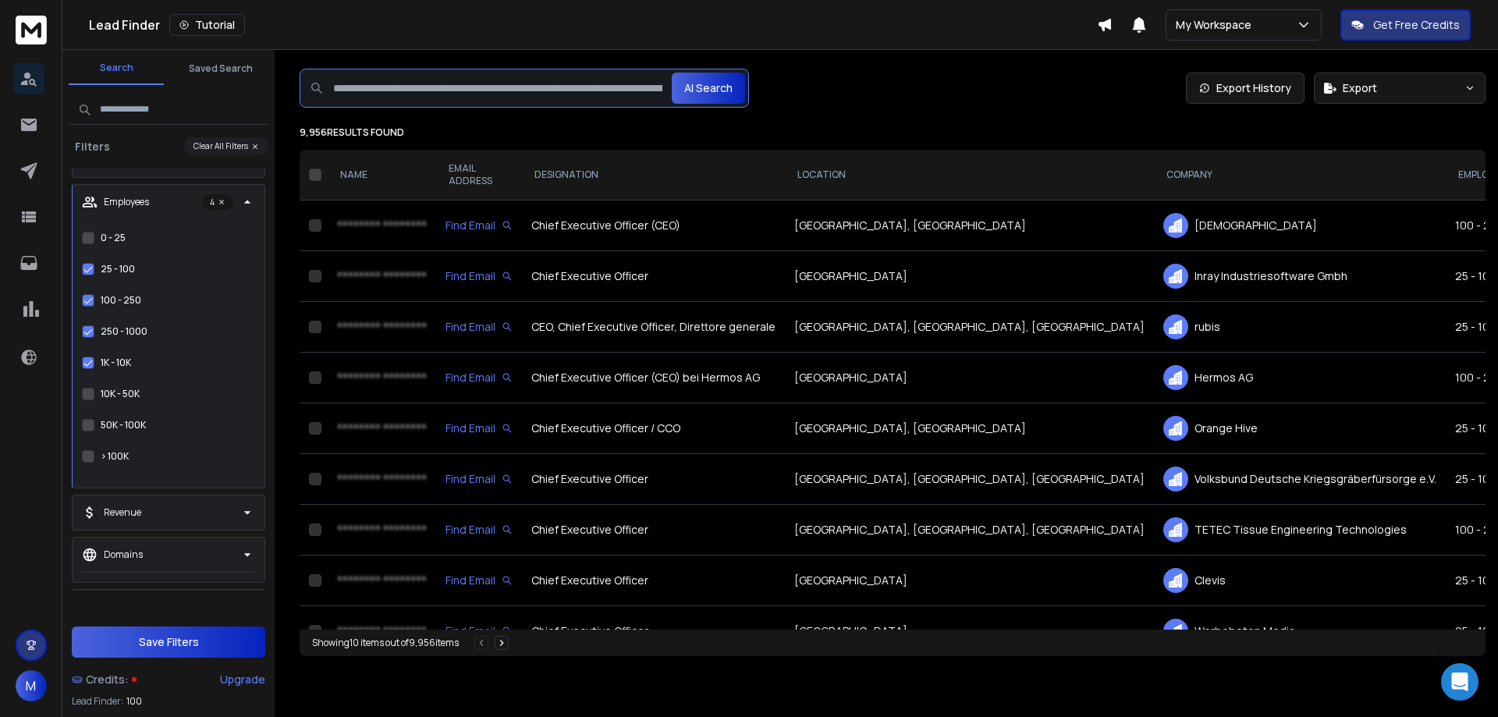
click at [242, 196] on icon at bounding box center [247, 202] width 16 height 16
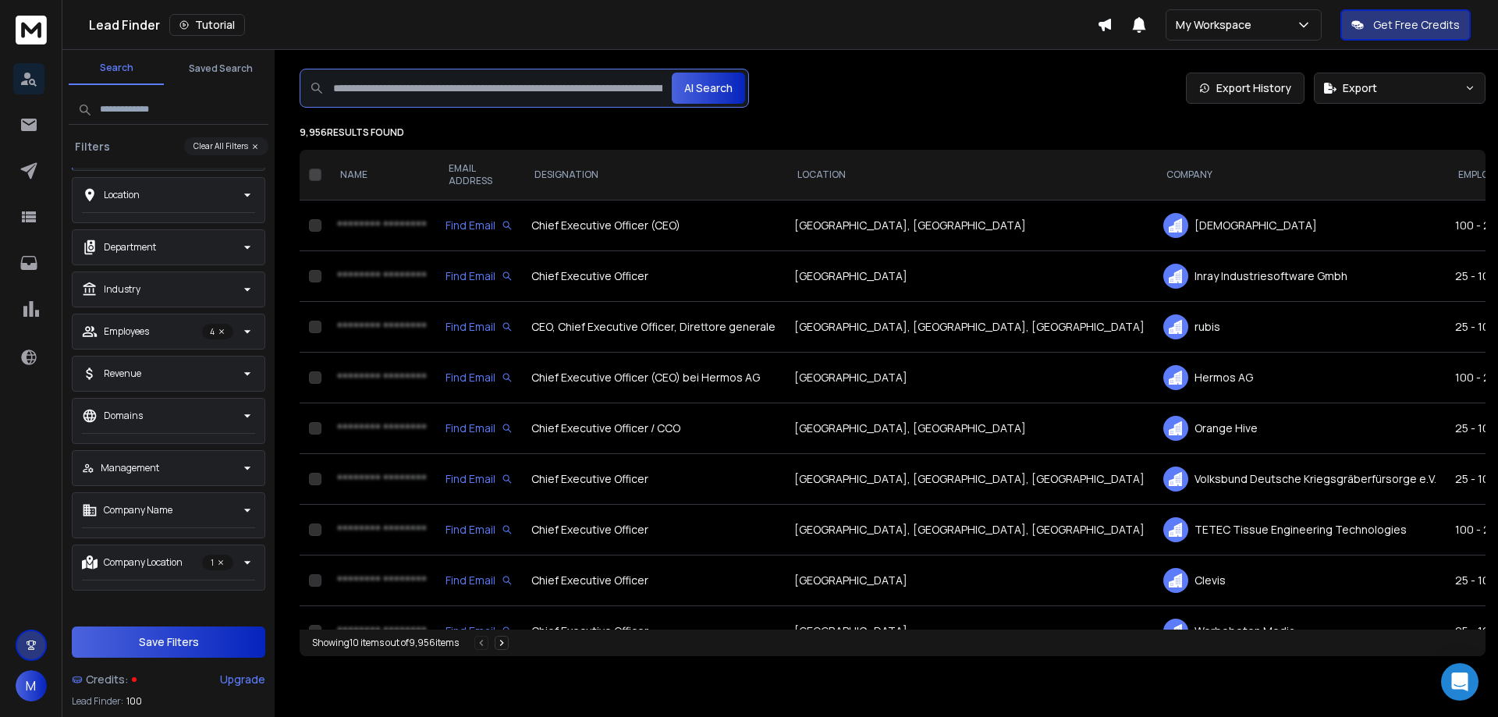
scroll to position [157, 0]
click at [149, 293] on div "Industry" at bounding box center [168, 290] width 173 height 16
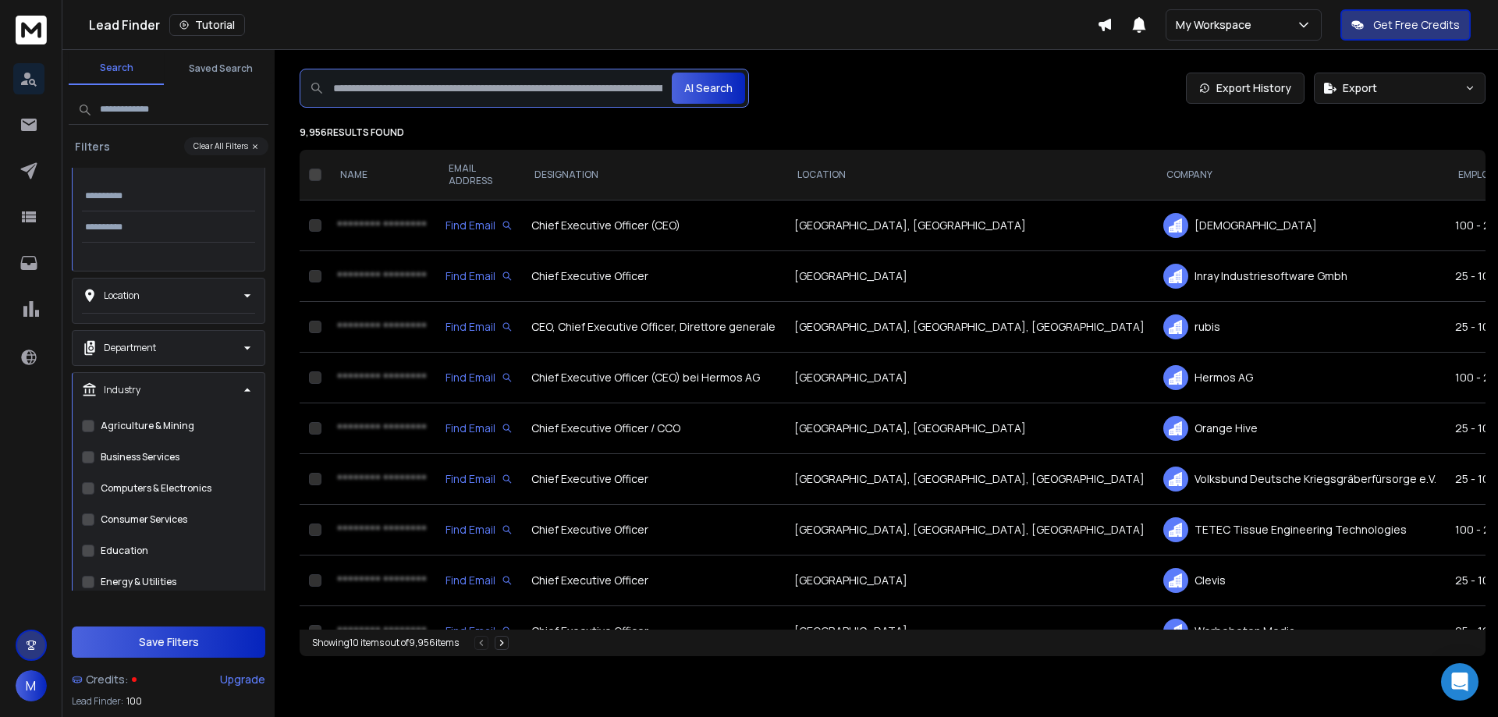
scroll to position [52, 0]
click at [239, 394] on icon at bounding box center [247, 394] width 16 height 16
click at [183, 296] on div "Location" at bounding box center [168, 300] width 173 height 16
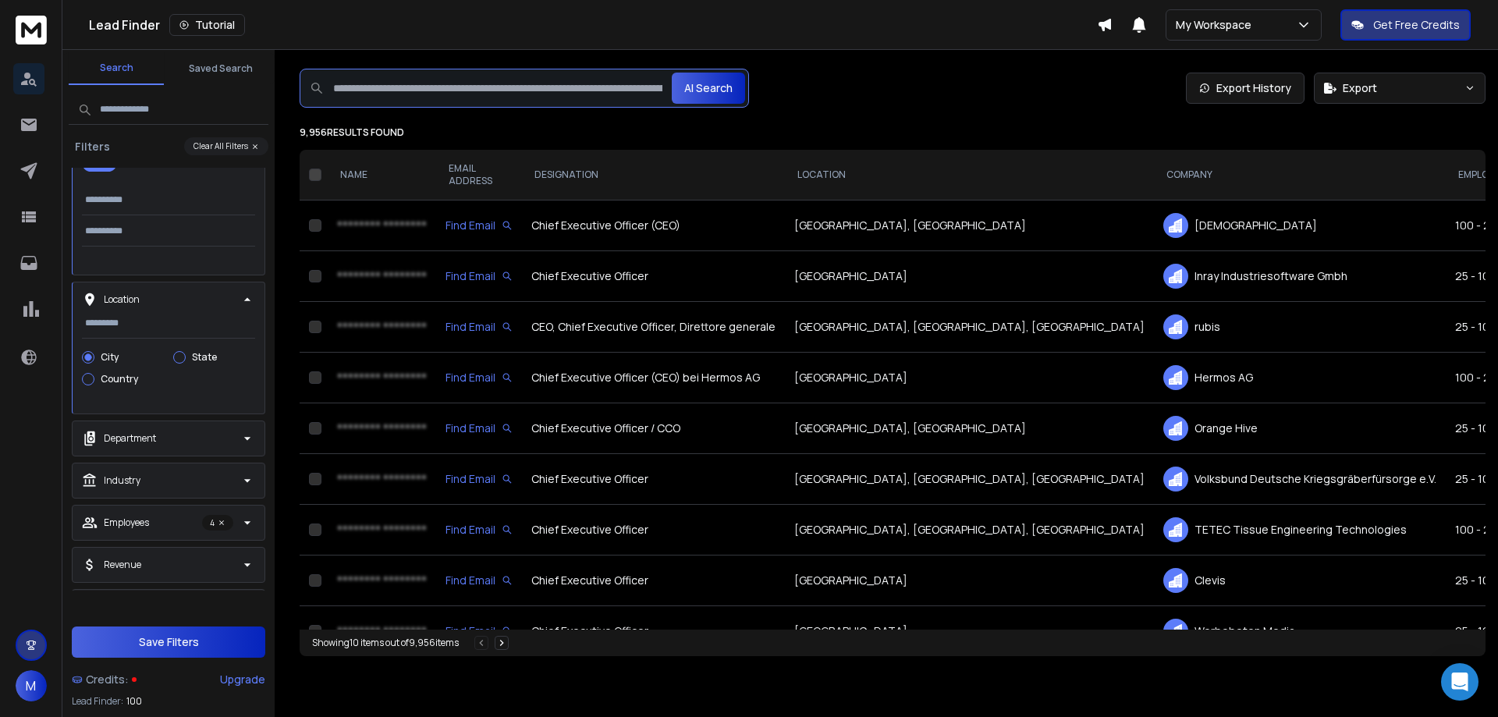
click at [120, 381] on label "Country" at bounding box center [119, 379] width 37 height 12
click at [94, 381] on button "Country" at bounding box center [88, 379] width 12 height 12
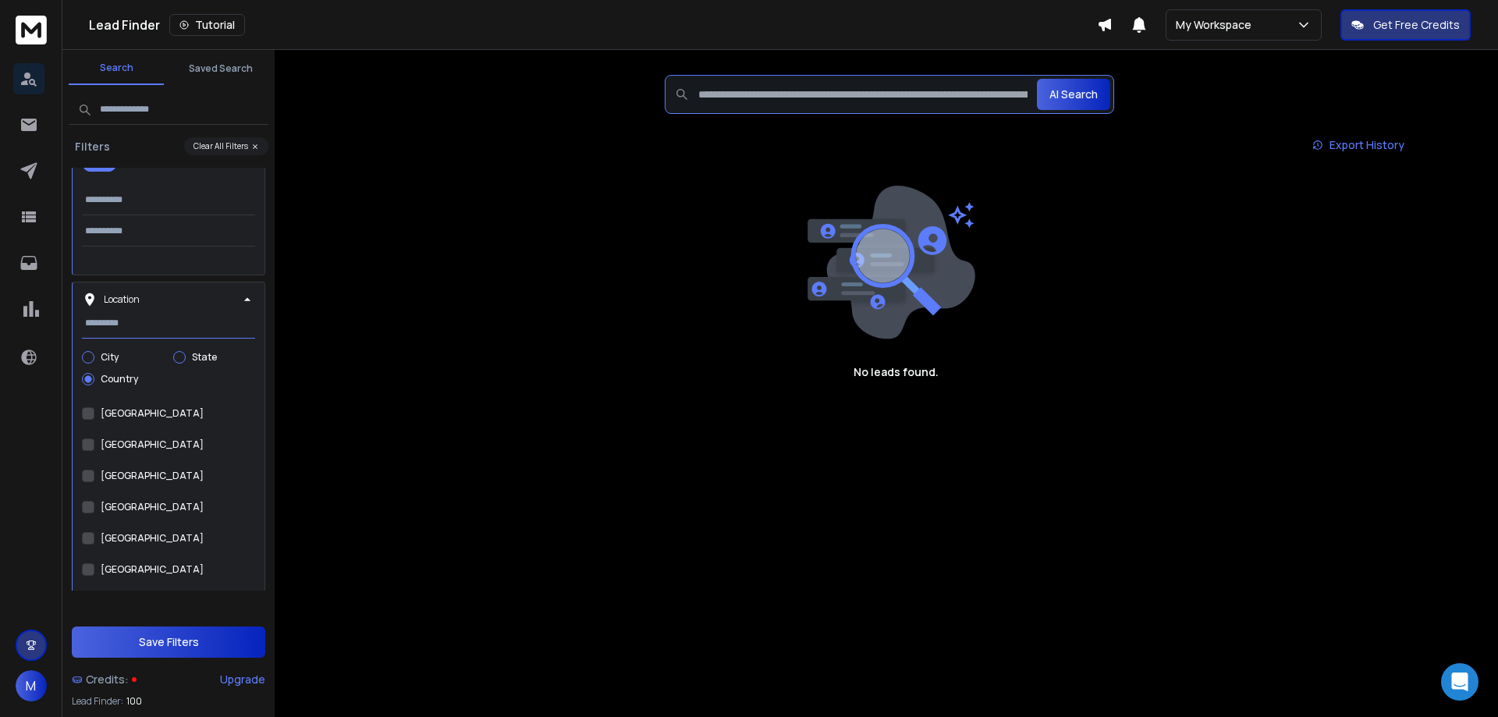
click at [113, 327] on input at bounding box center [168, 322] width 173 height 31
type input "*******"
click at [98, 411] on div "Germany" at bounding box center [168, 413] width 173 height 12
click at [90, 411] on button "Germany" at bounding box center [88, 413] width 12 height 12
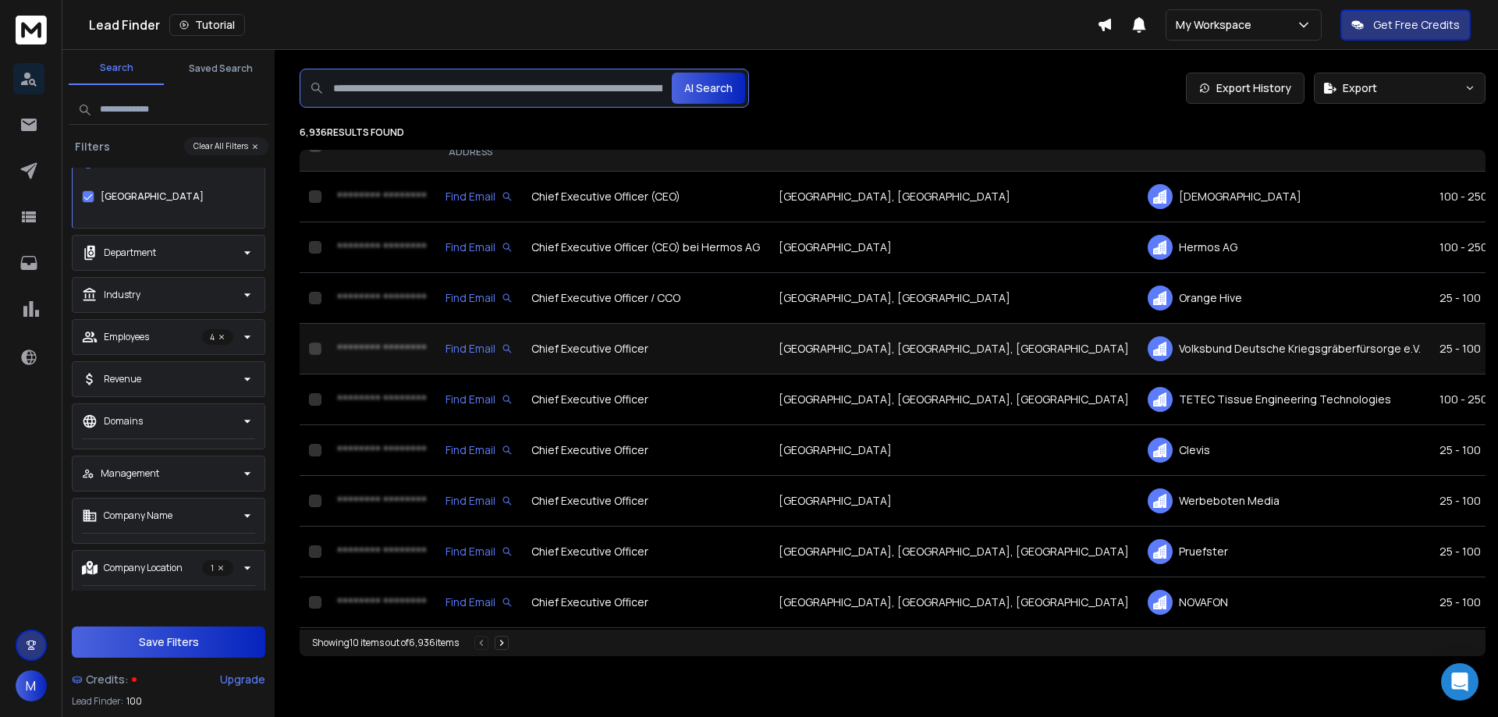
scroll to position [0, 0]
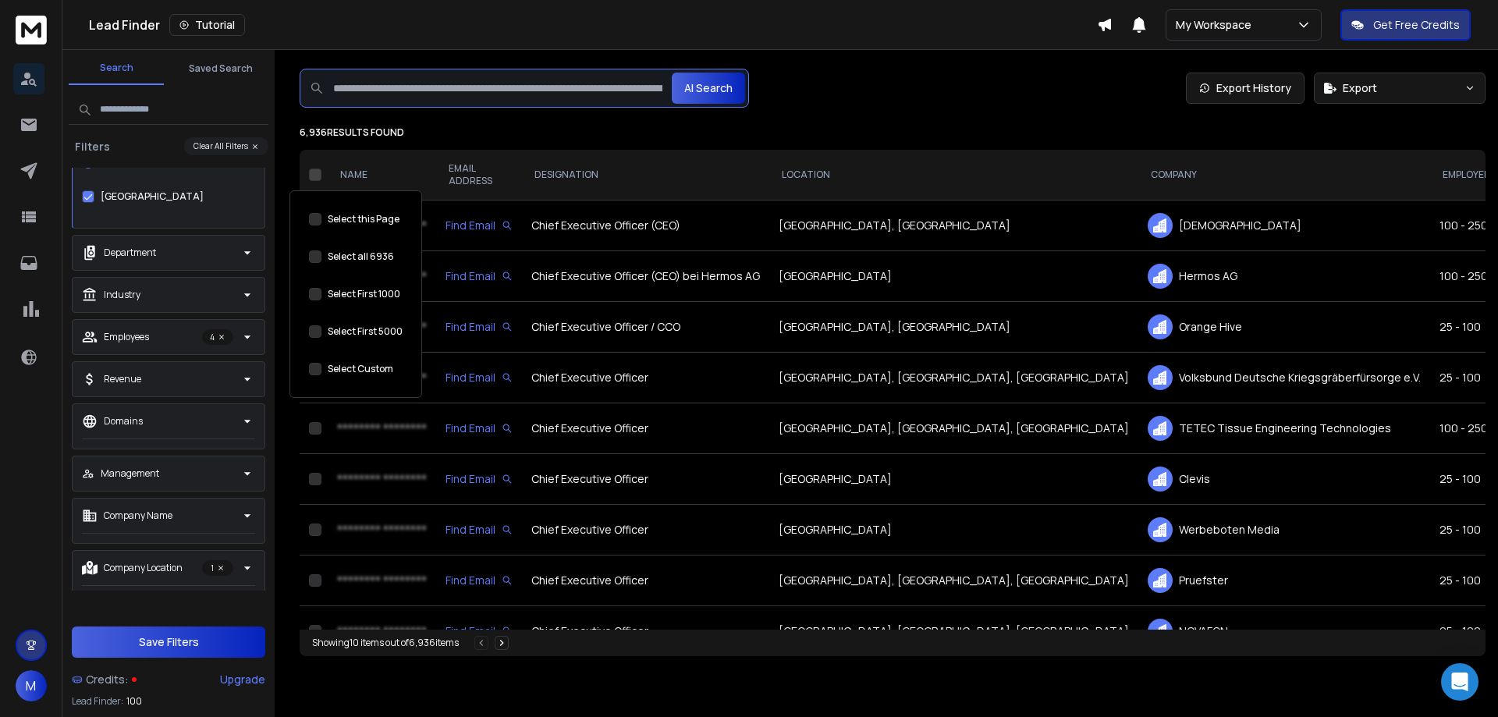
click at [310, 176] on button "Select this Page" at bounding box center [315, 174] width 12 height 12
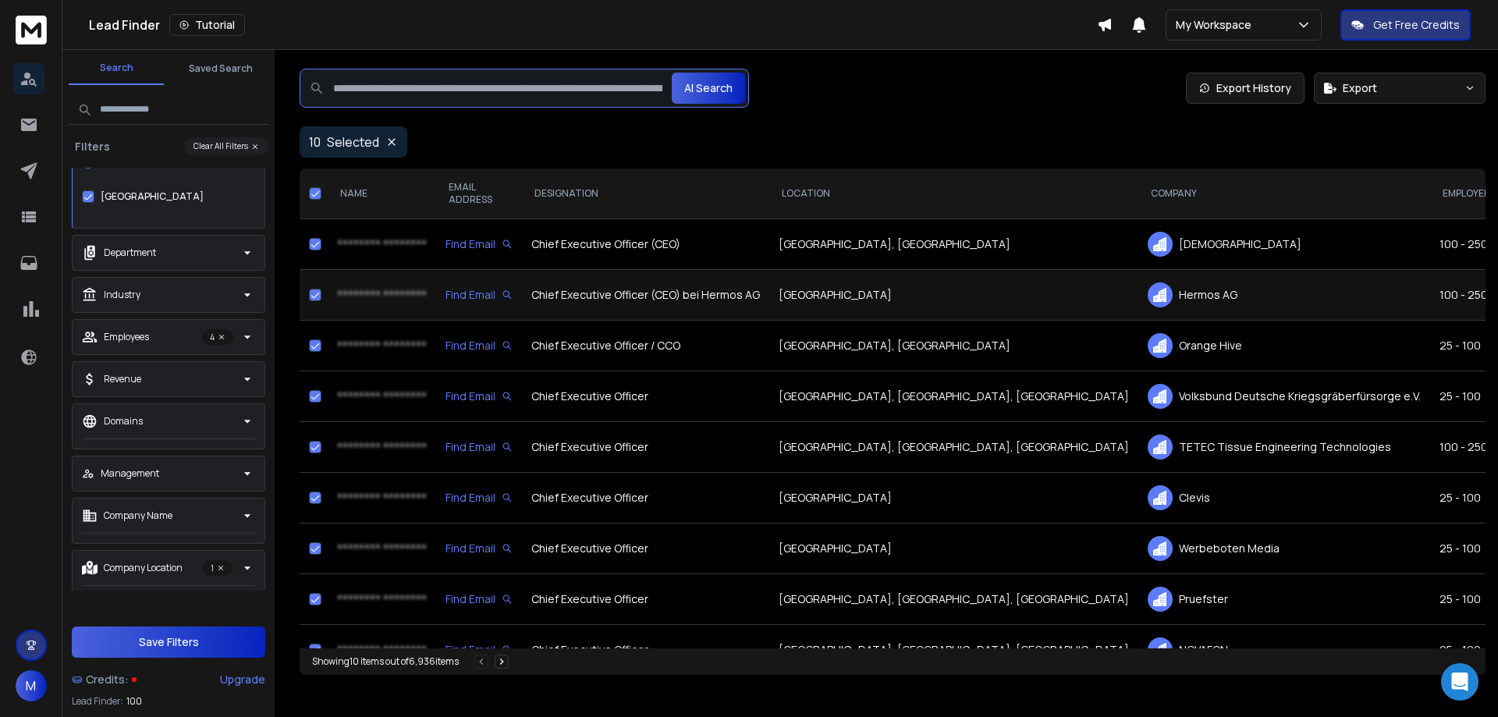
scroll to position [86, 0]
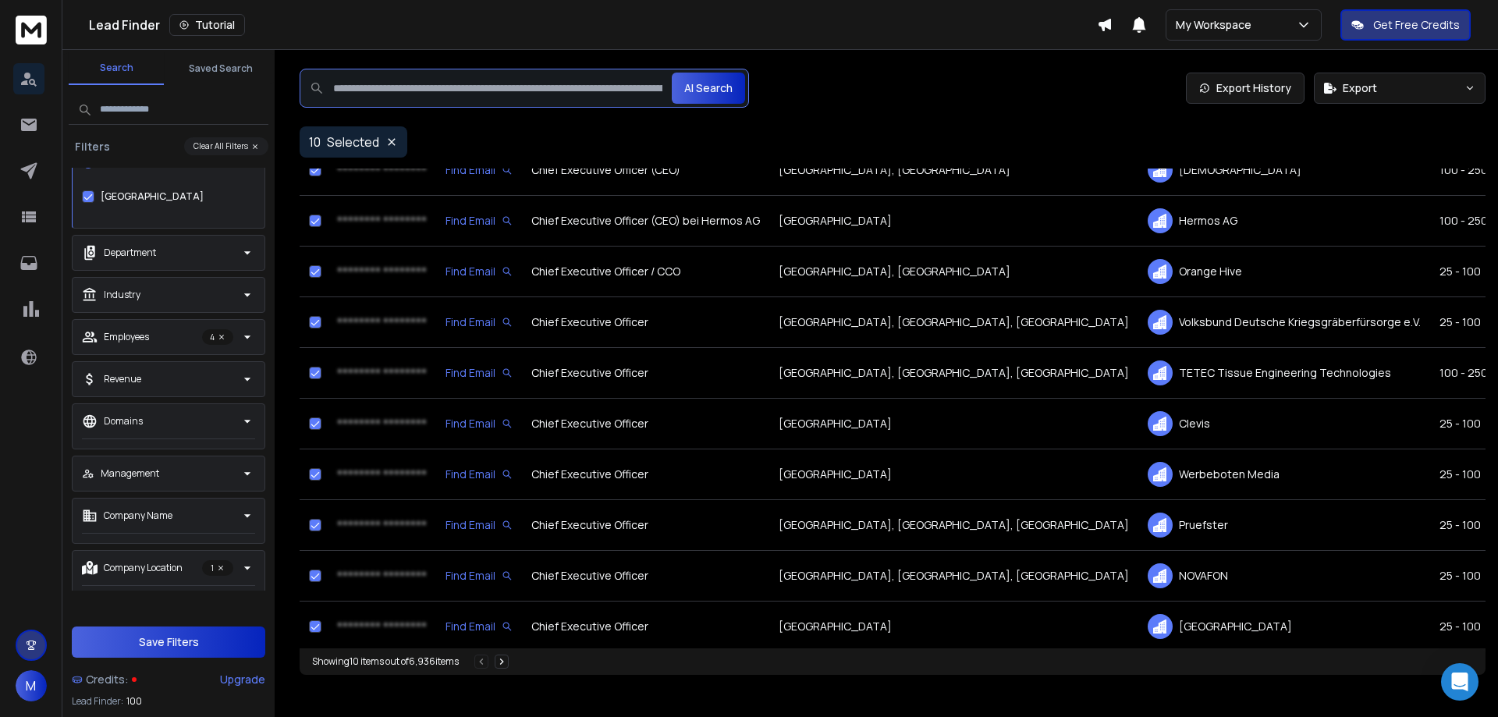
click at [158, 548] on div "Company Location 1" at bounding box center [168, 573] width 193 height 46
click at [239, 548] on icon at bounding box center [247, 563] width 16 height 16
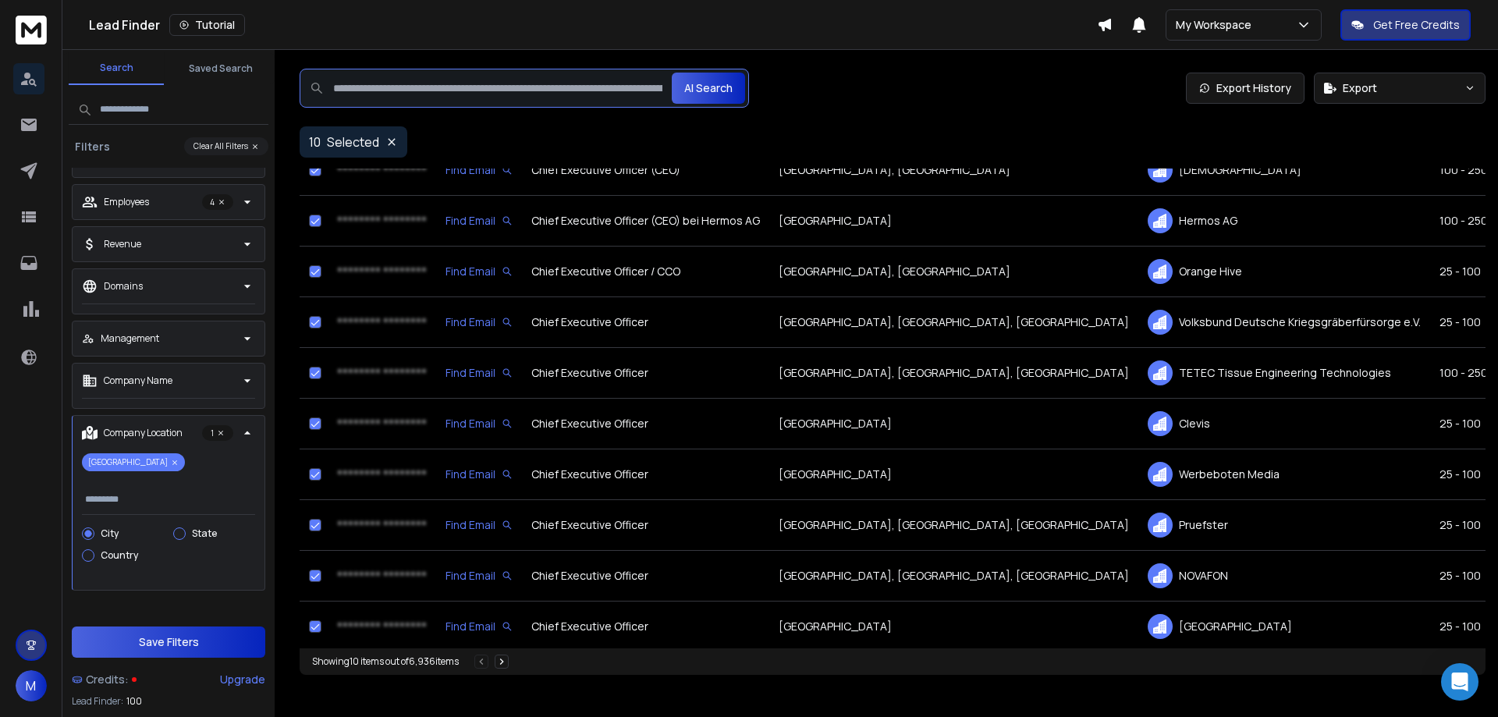
click at [171, 459] on icon at bounding box center [175, 463] width 8 height 8
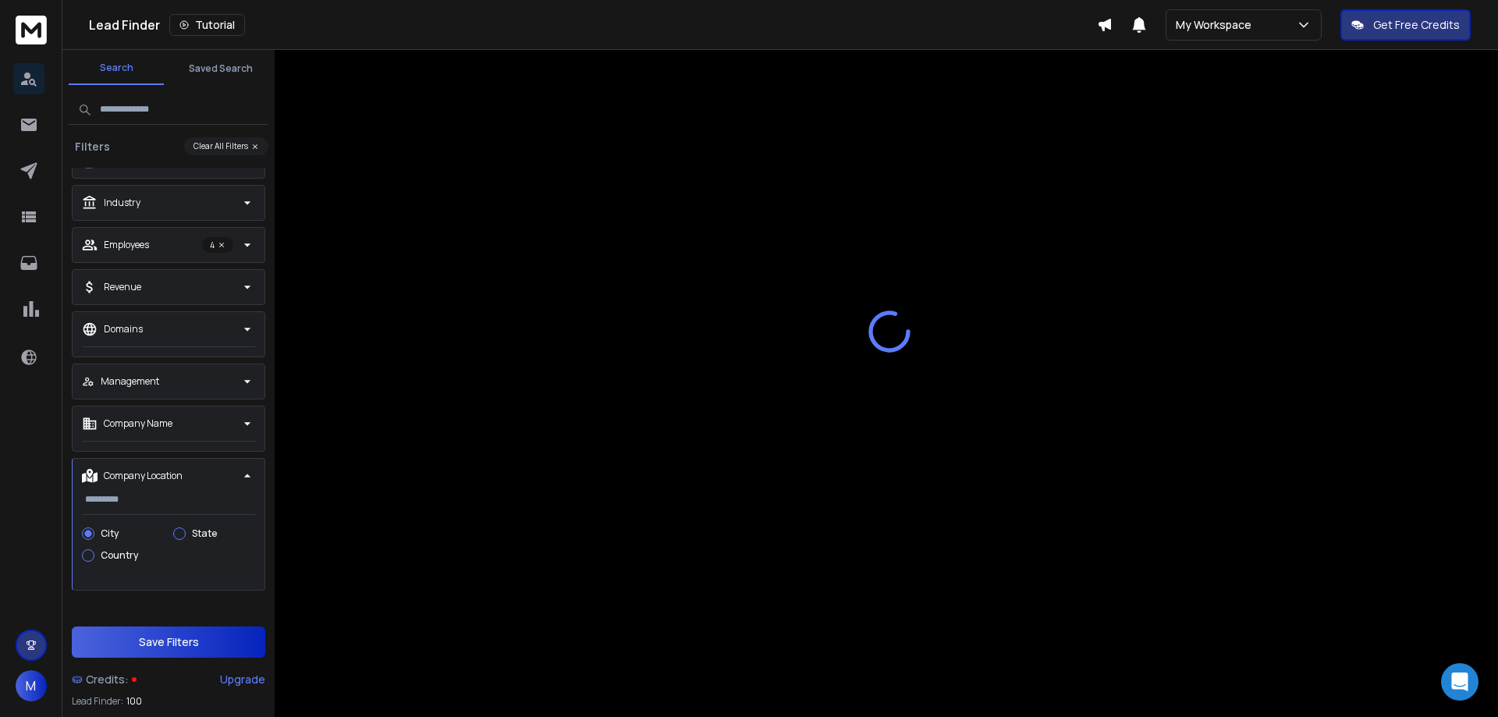
scroll to position [404, 0]
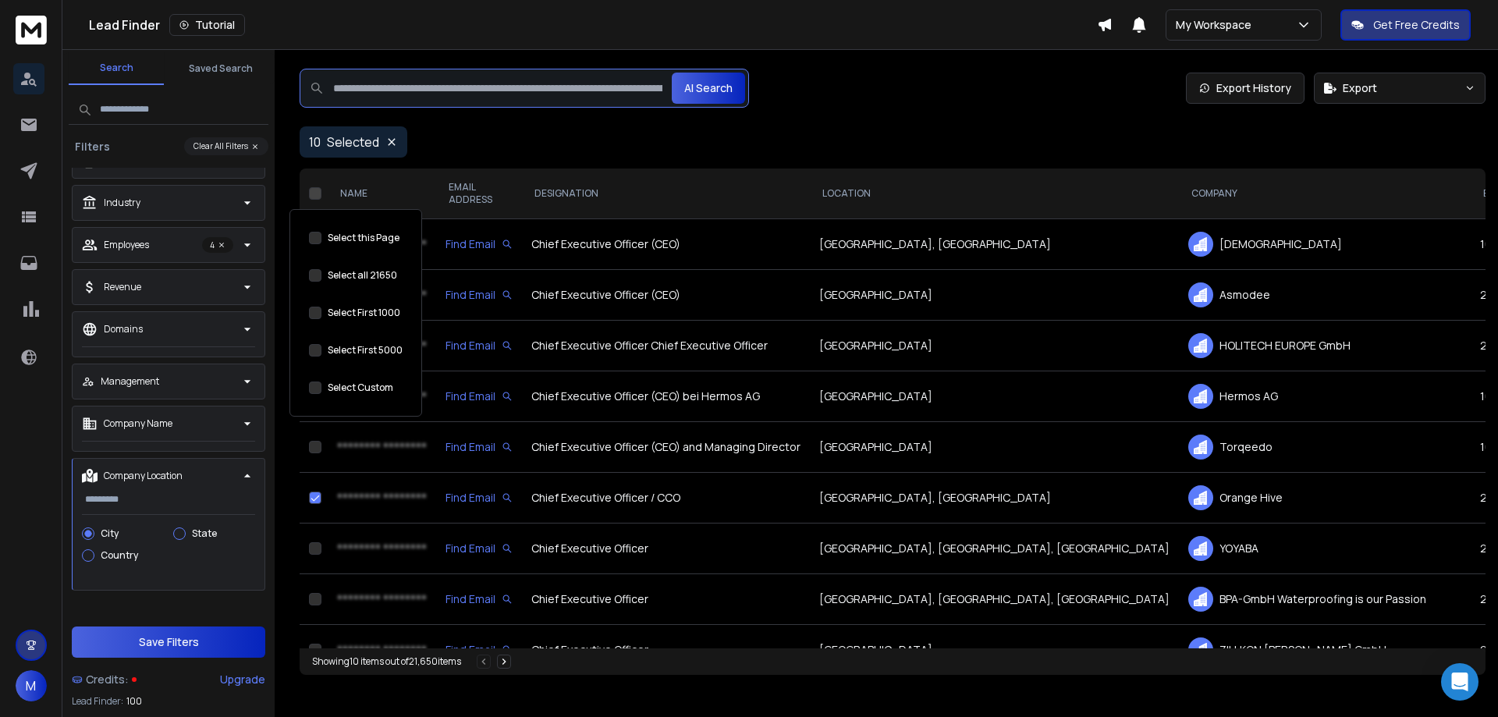
click at [314, 192] on button "Select this Page" at bounding box center [315, 193] width 12 height 12
click at [327, 274] on div "Select all 21650" at bounding box center [356, 275] width 94 height 12
click at [314, 278] on button "Select this Page" at bounding box center [315, 275] width 12 height 12
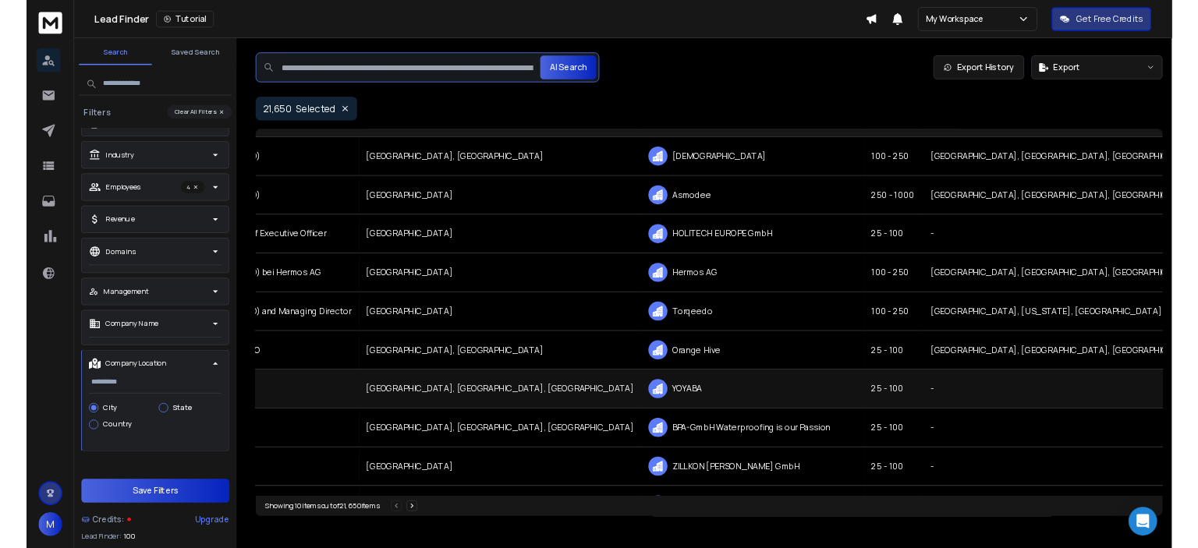
scroll to position [0, 375]
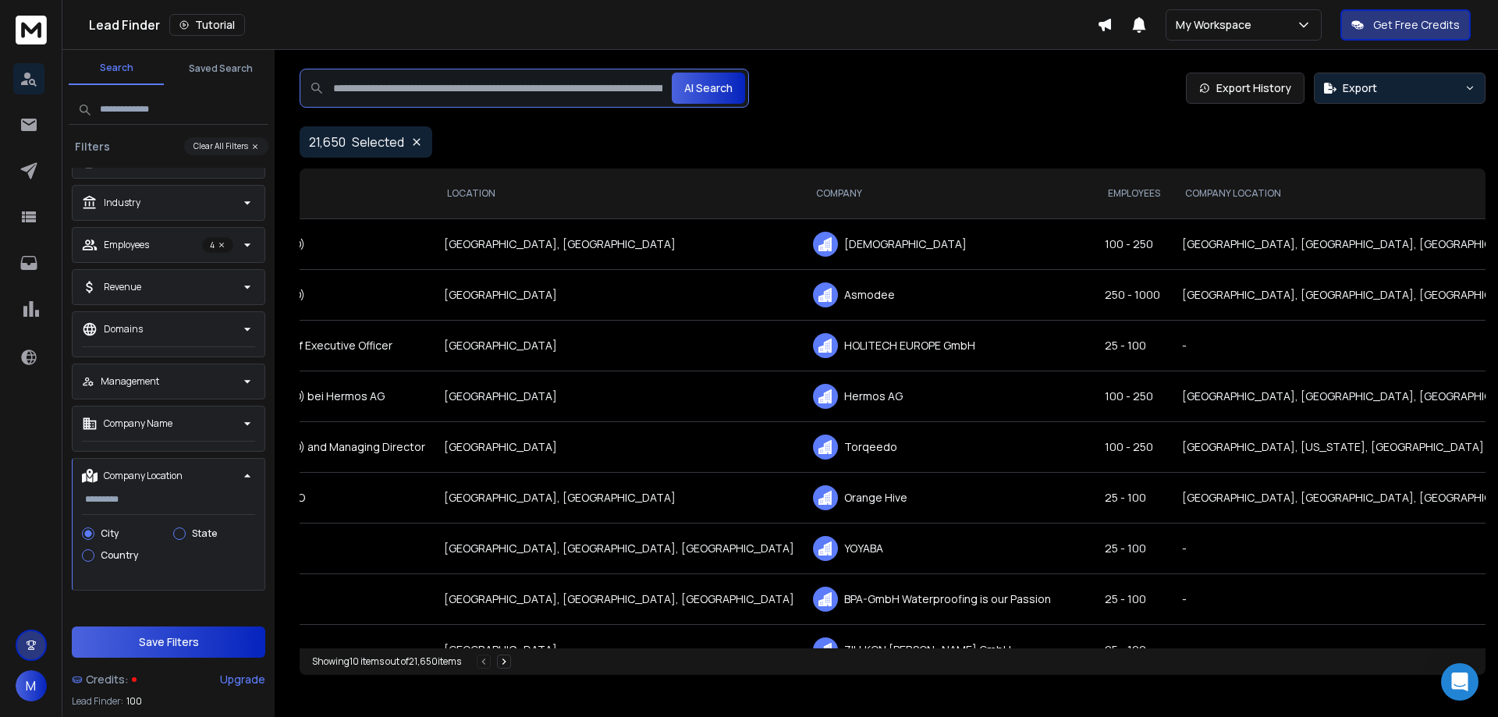
click at [1197, 90] on div "Export" at bounding box center [1391, 88] width 134 height 16
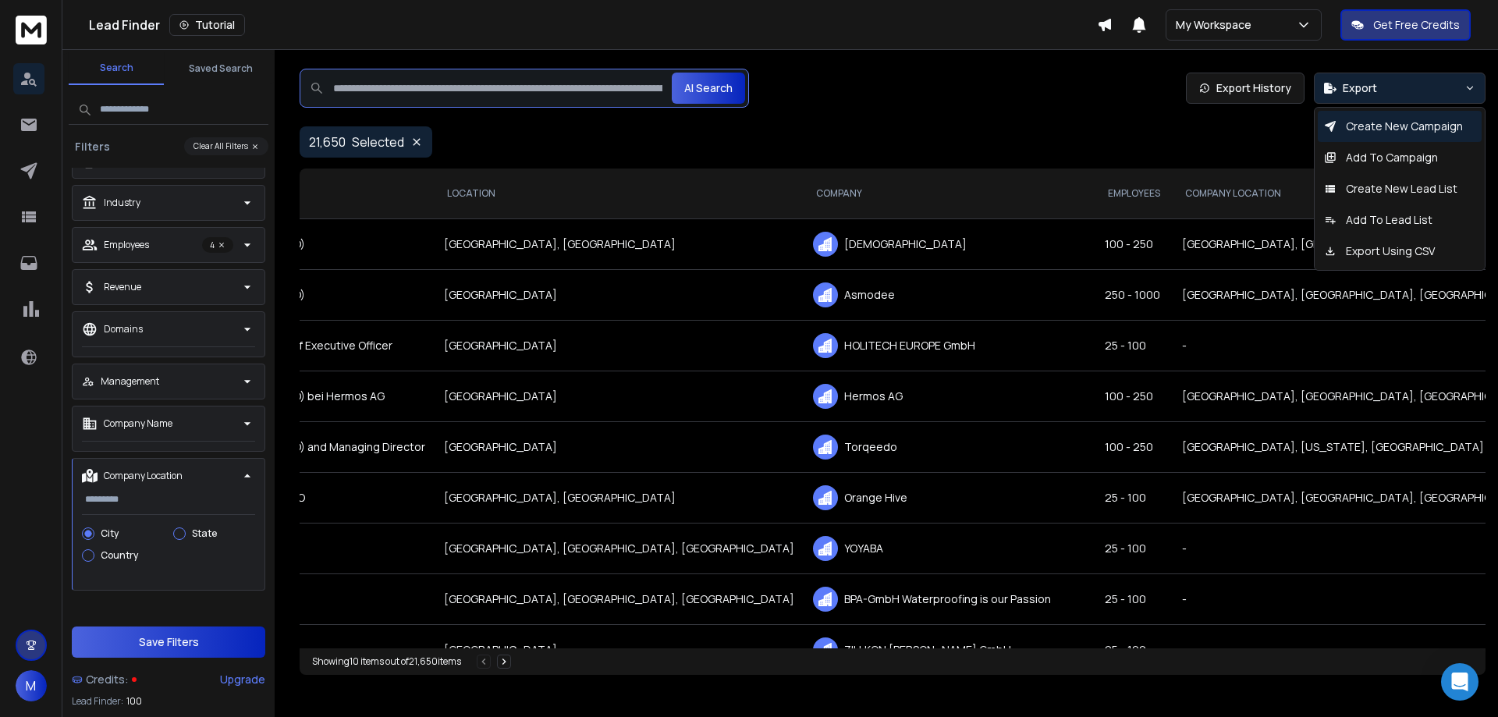
click at [1197, 90] on div "Export" at bounding box center [1391, 88] width 134 height 16
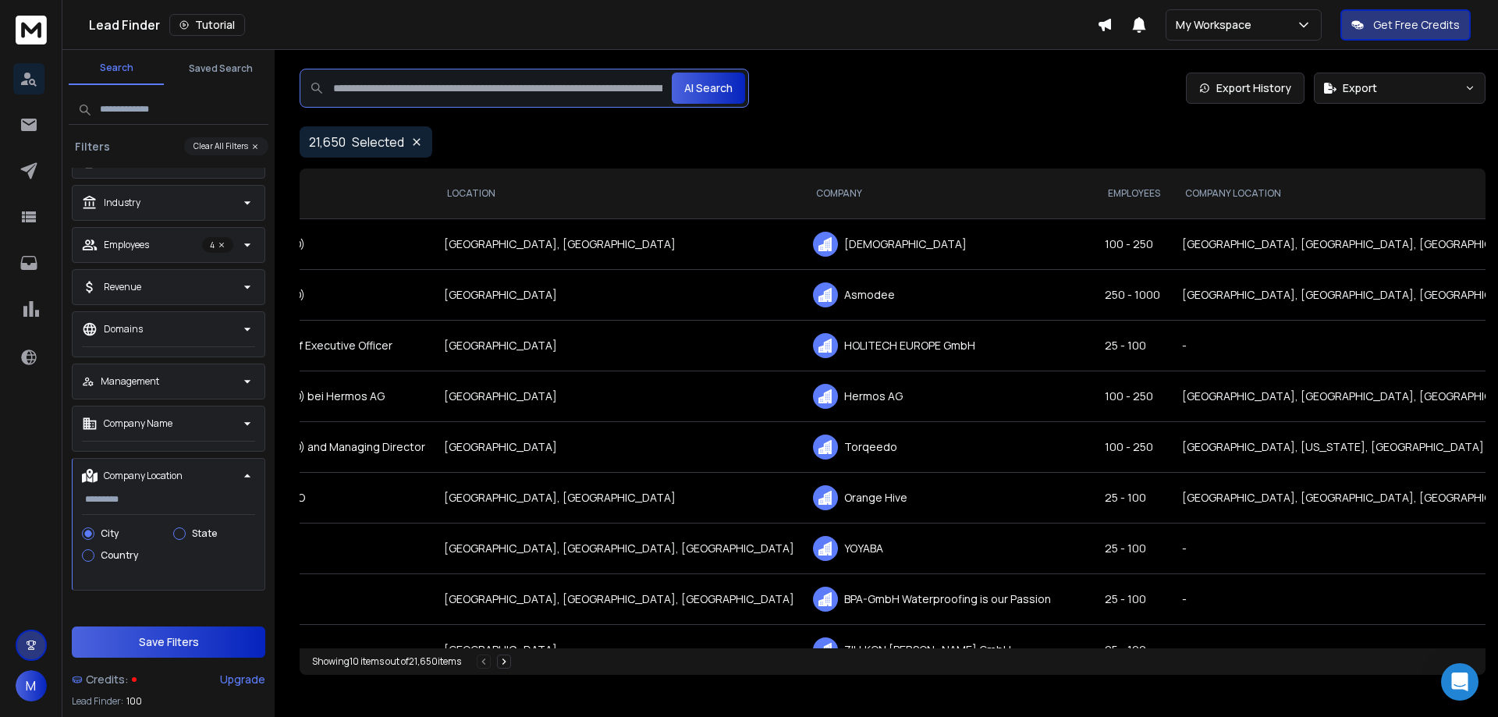
click at [1197, 28] on p "Get Free Credits" at bounding box center [1416, 25] width 87 height 16
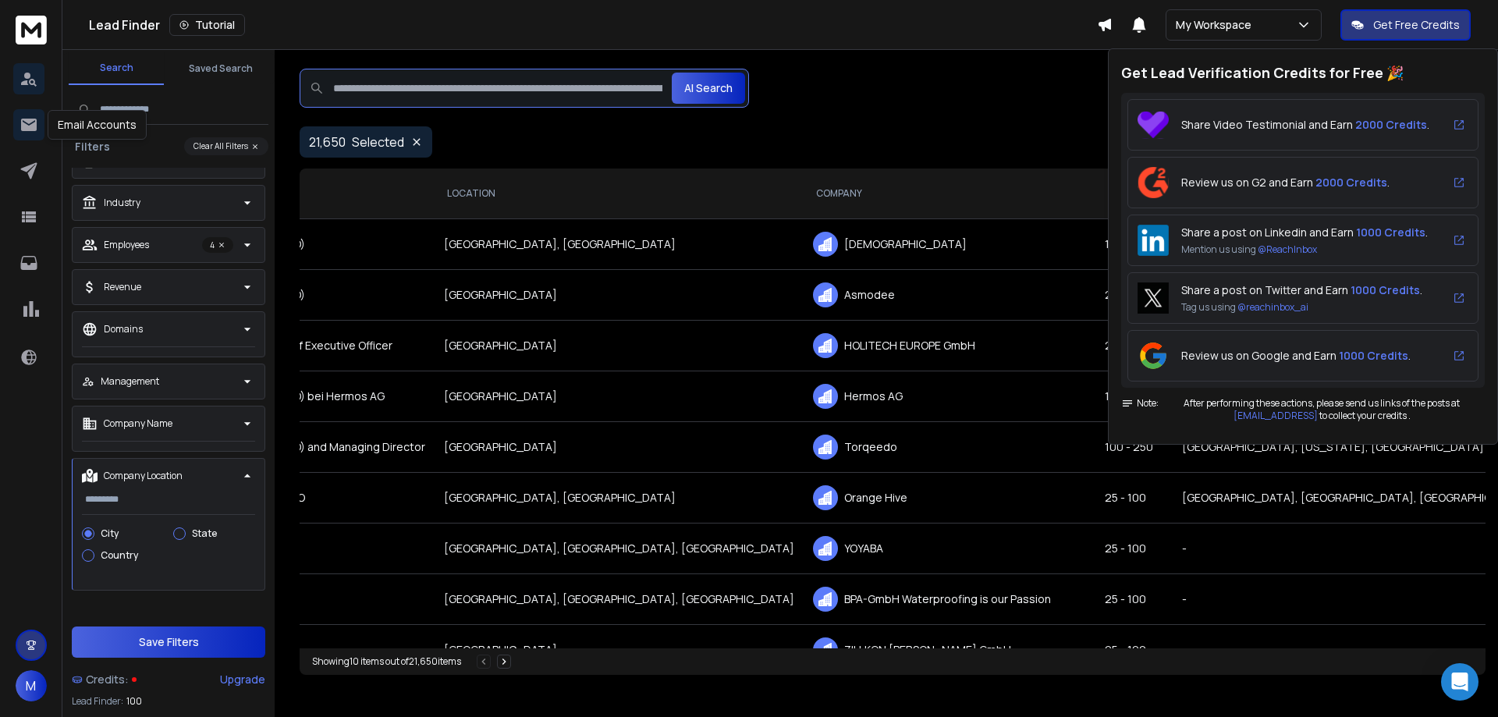
click at [21, 125] on icon at bounding box center [29, 125] width 16 height 12
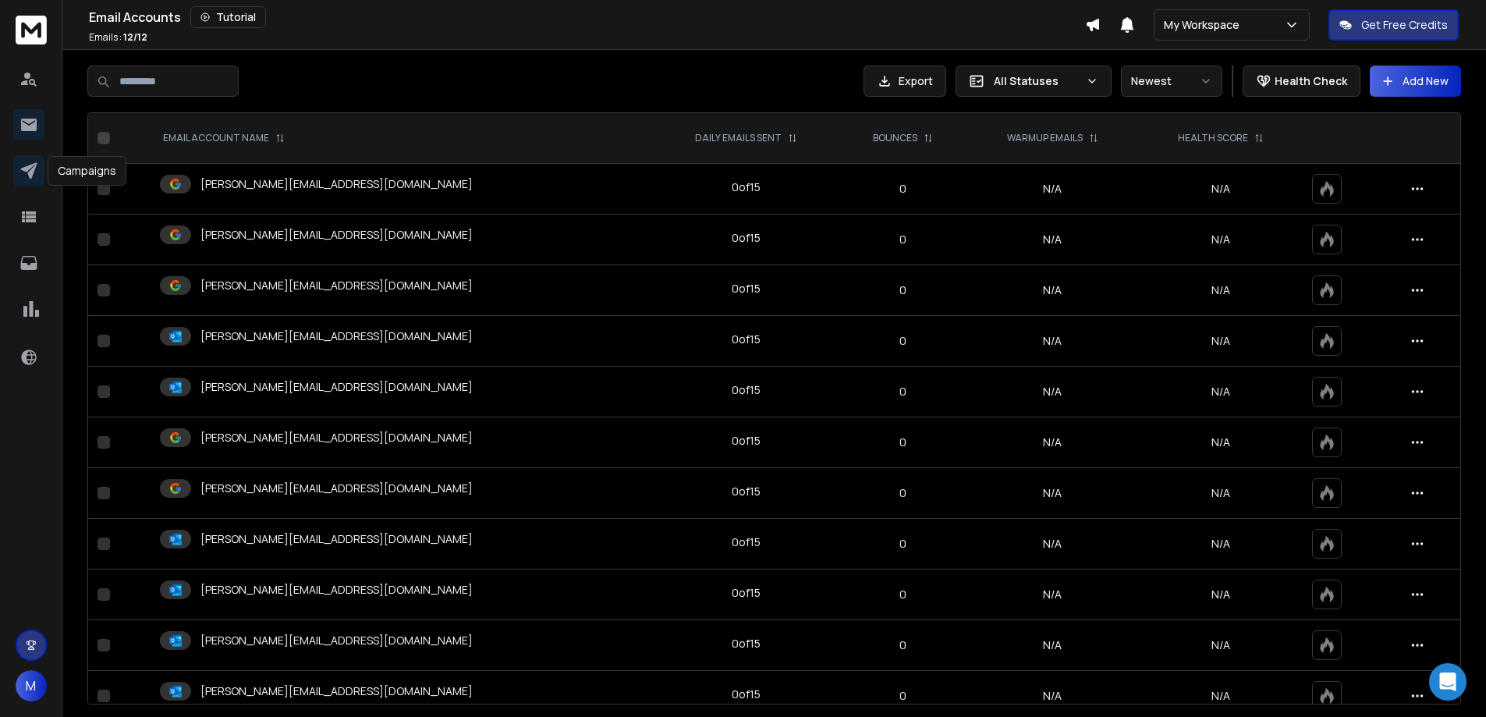
click at [28, 160] on link at bounding box center [28, 170] width 31 height 31
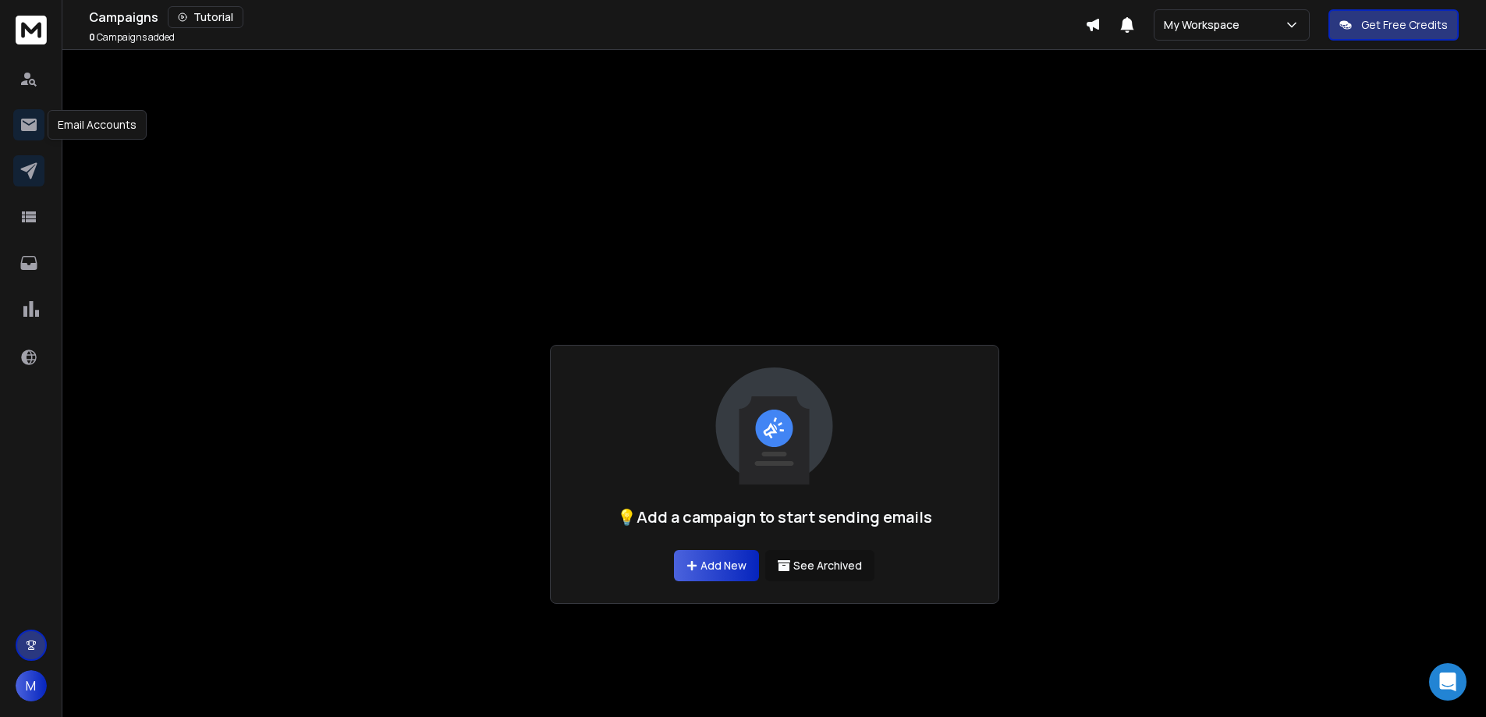
click at [27, 127] on icon at bounding box center [29, 125] width 16 height 12
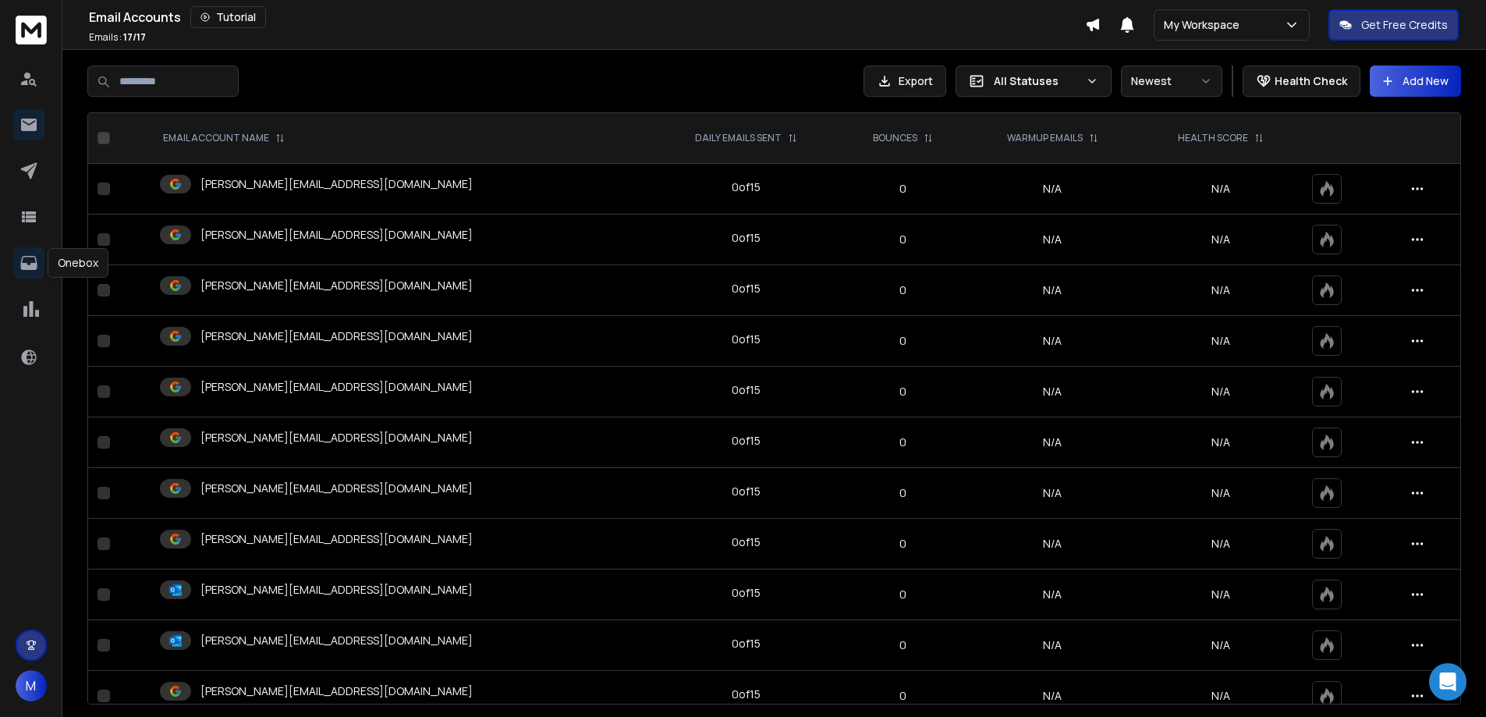
click at [27, 264] on icon at bounding box center [28, 263] width 16 height 14
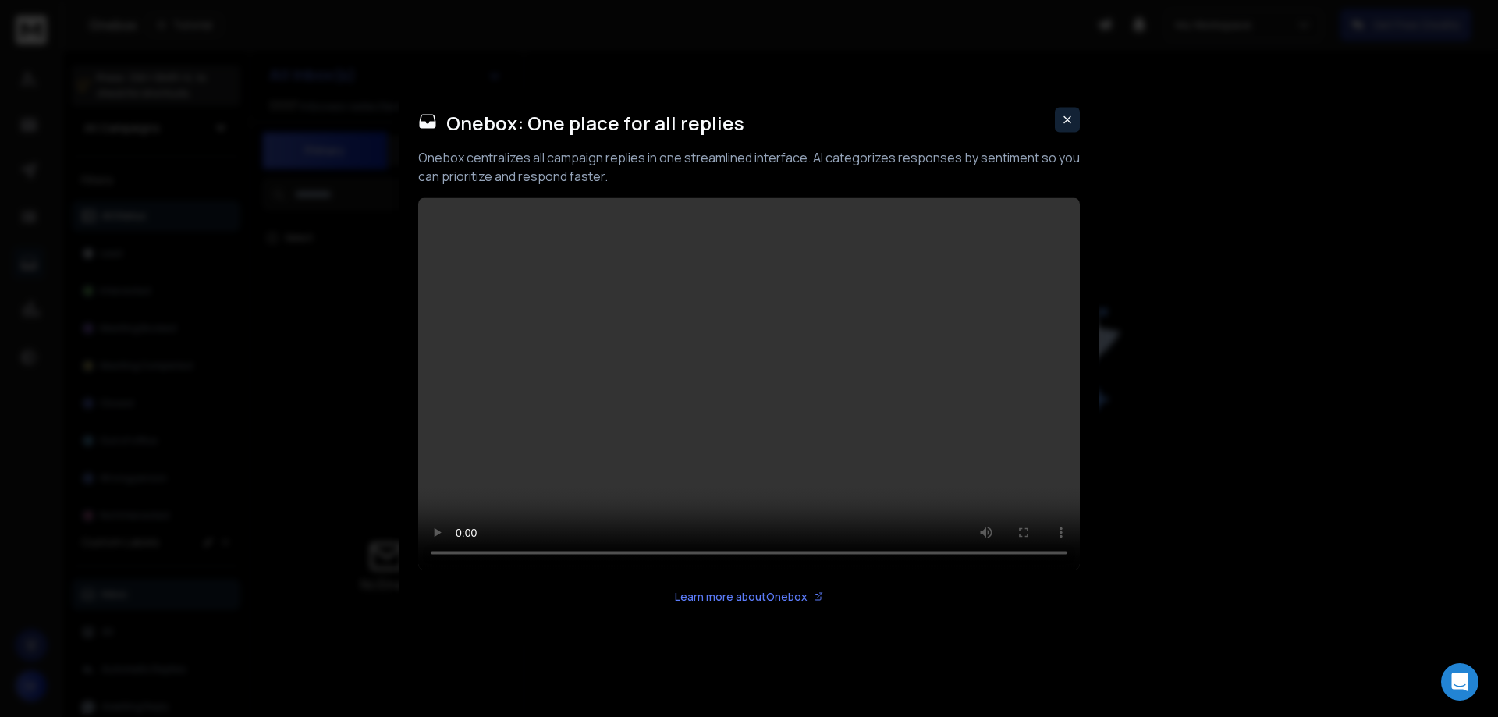
click at [1065, 119] on icon at bounding box center [1067, 119] width 12 height 12
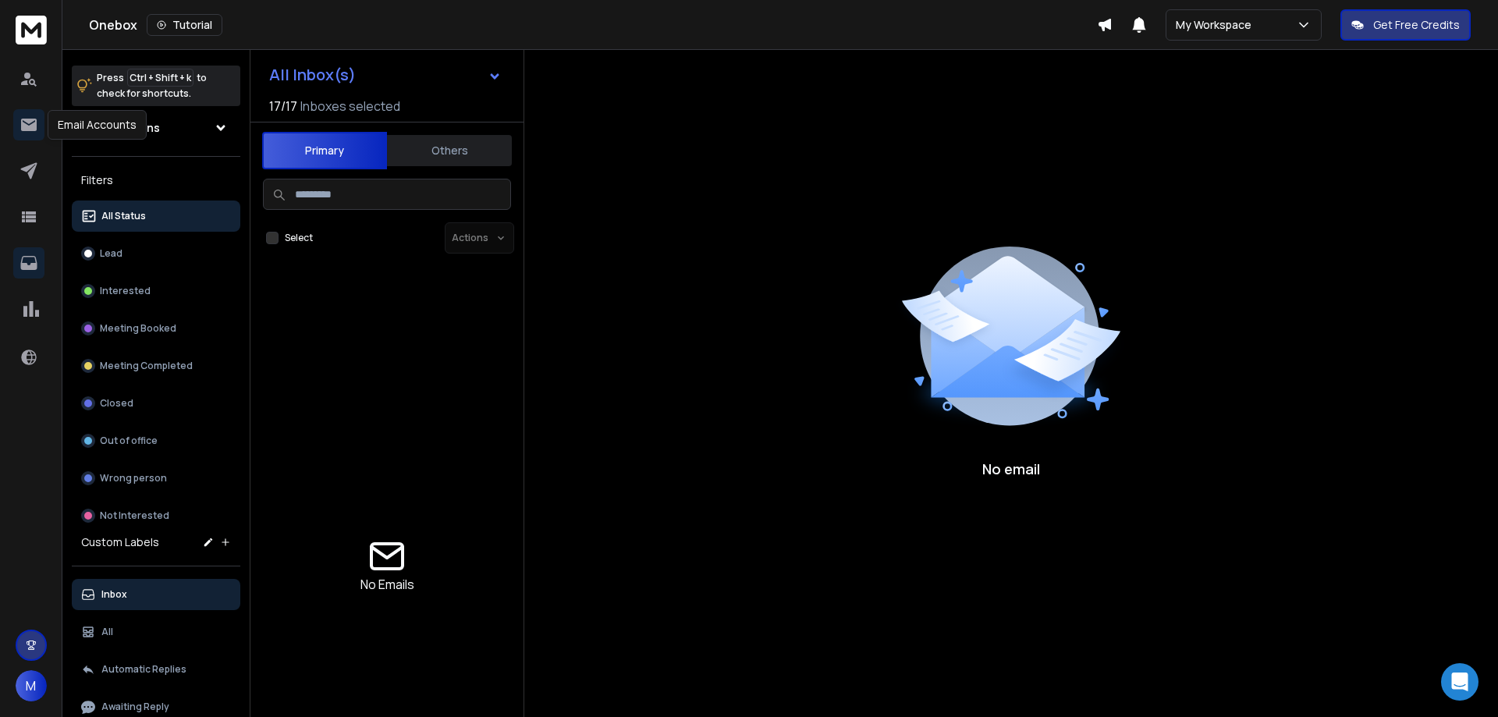
click at [23, 122] on icon at bounding box center [28, 124] width 19 height 19
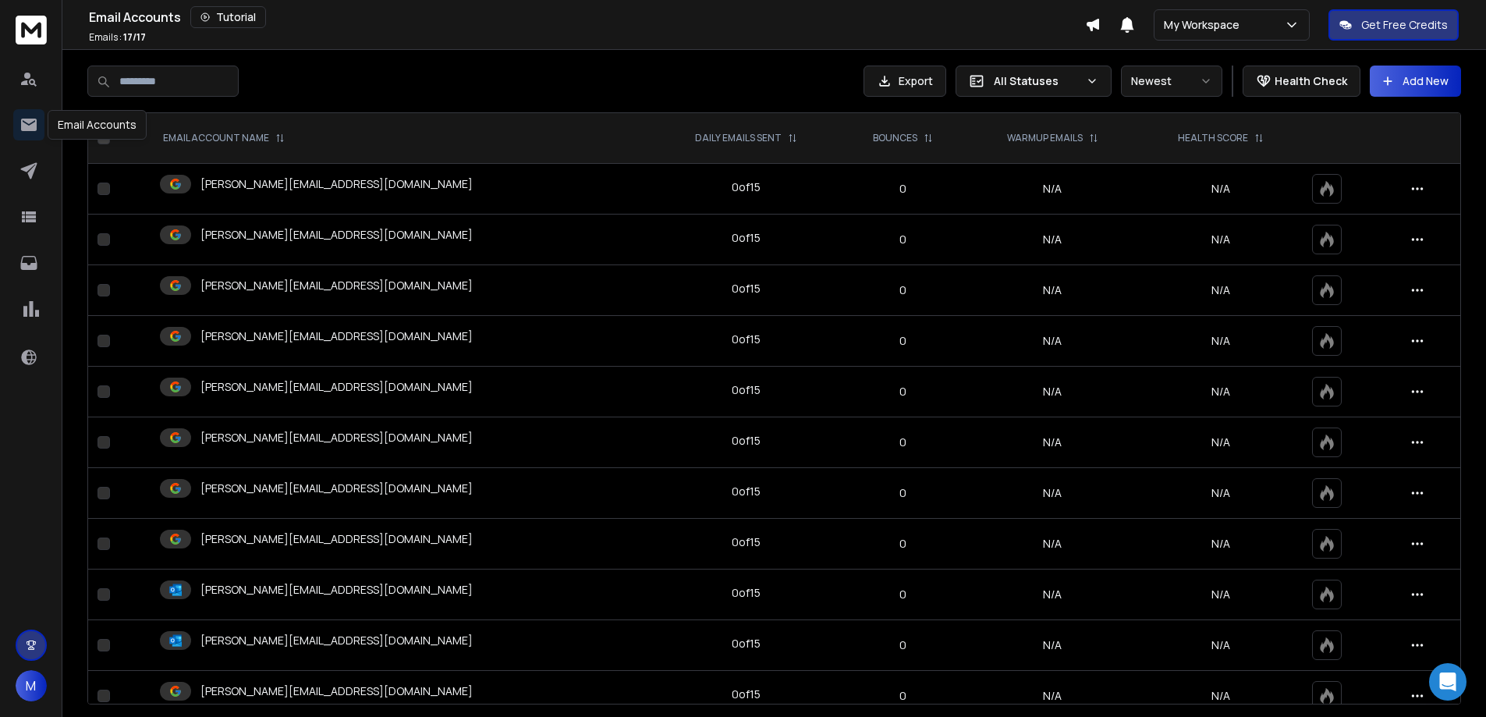
click at [23, 122] on icon at bounding box center [28, 124] width 19 height 19
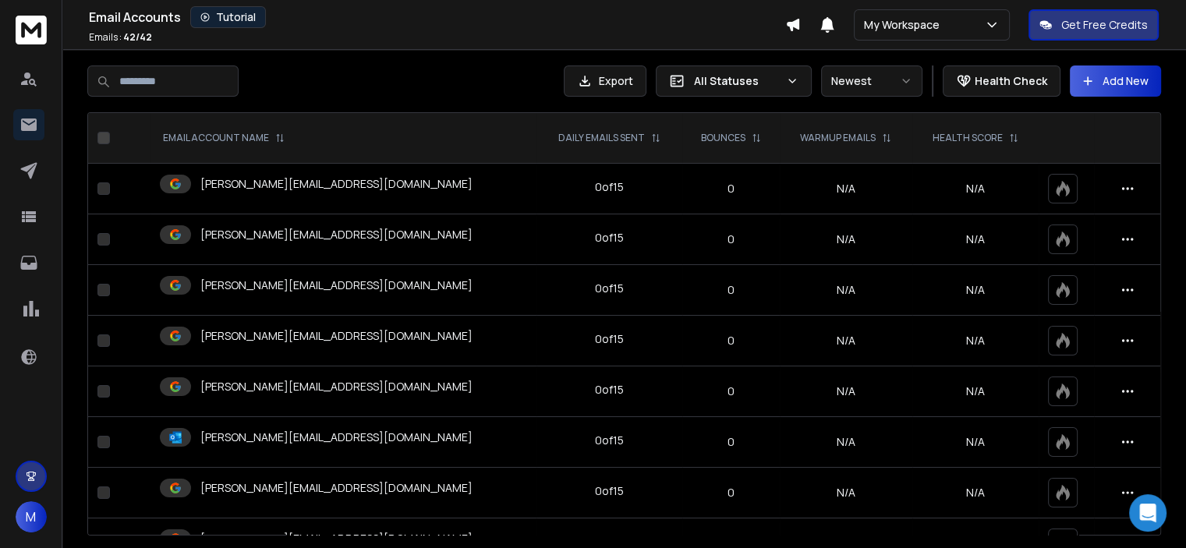
click at [240, 18] on button "Tutorial" at bounding box center [228, 17] width 76 height 22
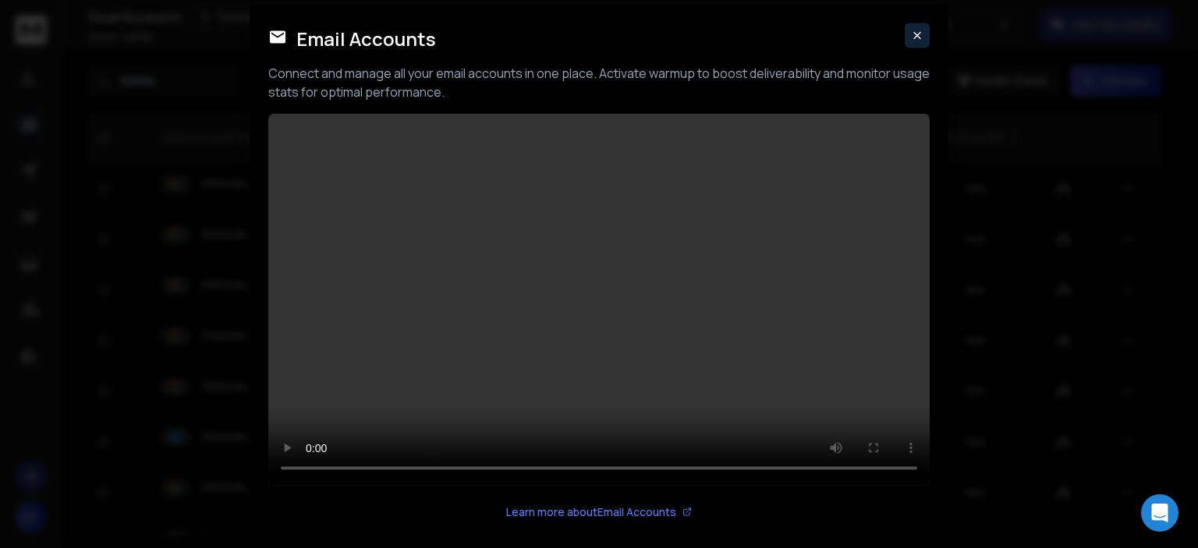
click at [921, 37] on icon at bounding box center [917, 35] width 12 height 12
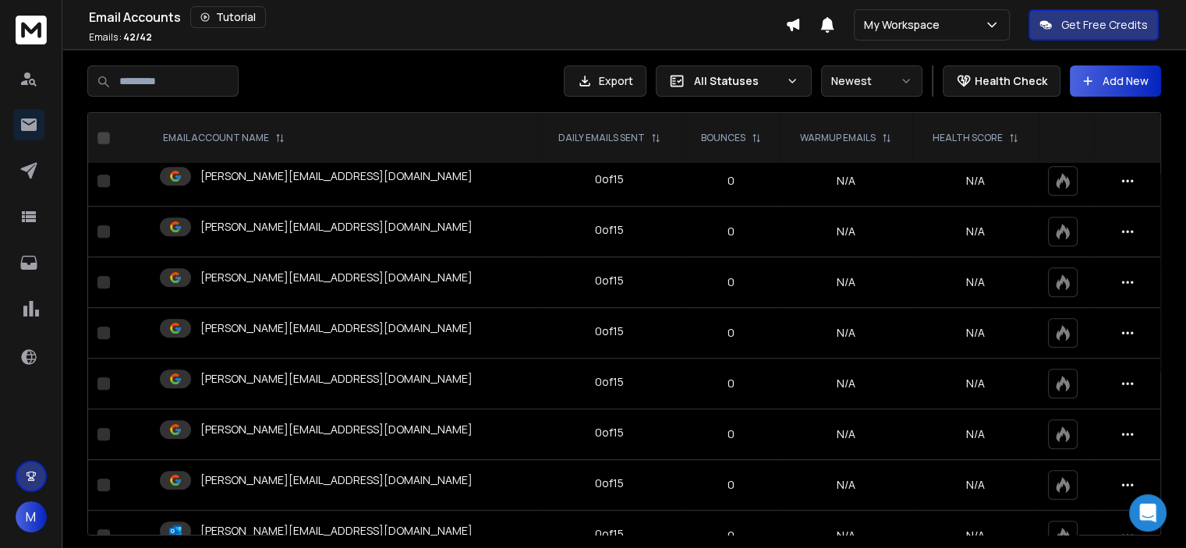
scroll to position [1763, 0]
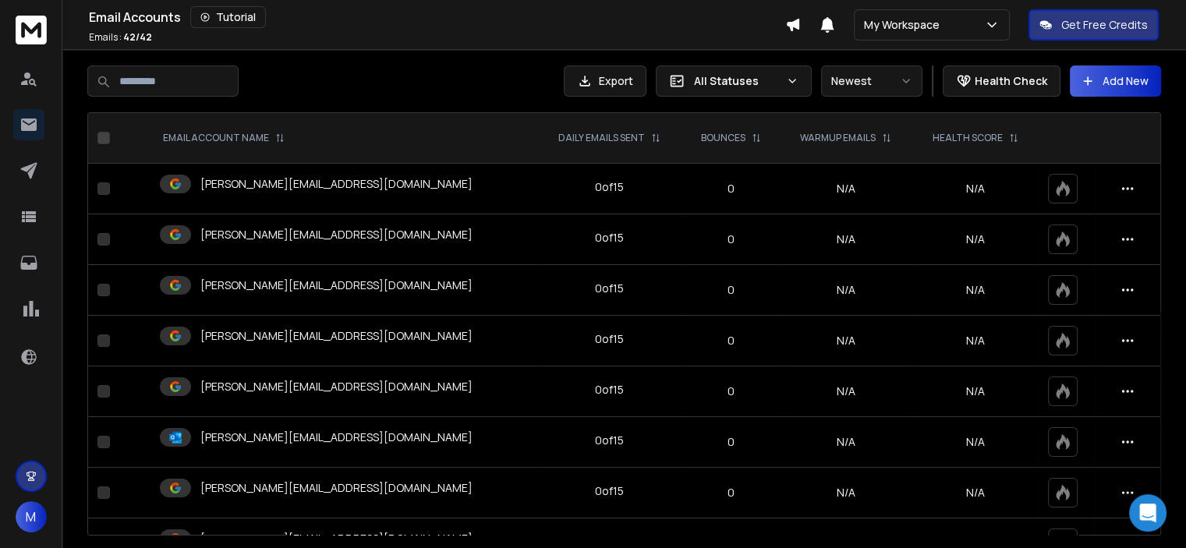
drag, startPoint x: 90, startPoint y: 140, endPoint x: 101, endPoint y: 136, distance: 10.9
click at [91, 140] on th at bounding box center [119, 138] width 62 height 51
click at [103, 136] on button "Select this Page" at bounding box center [103, 138] width 12 height 12
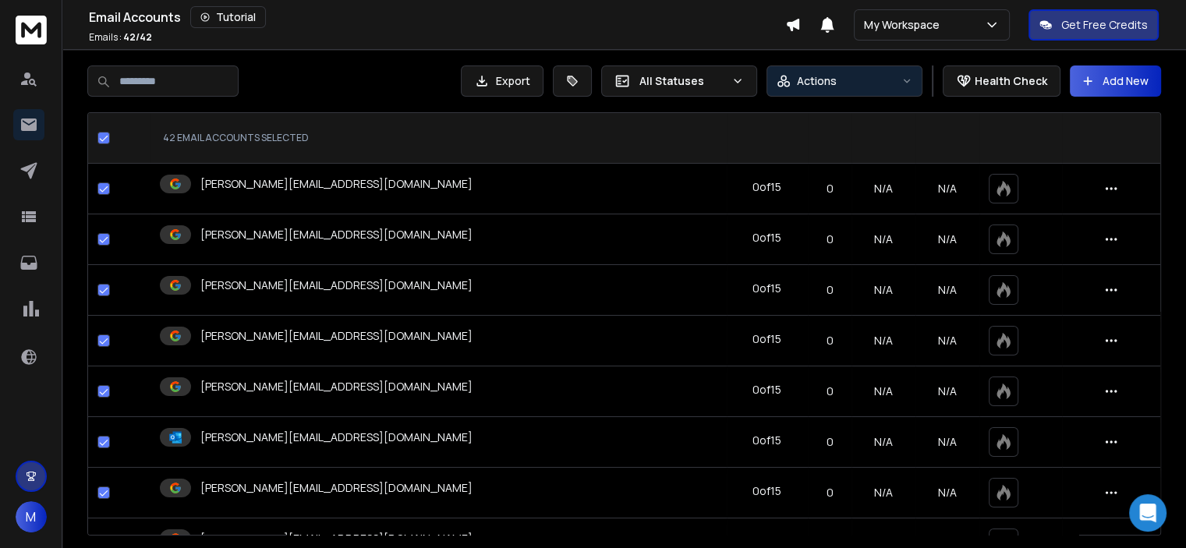
click at [902, 90] on button "Actions" at bounding box center [845, 81] width 156 height 31
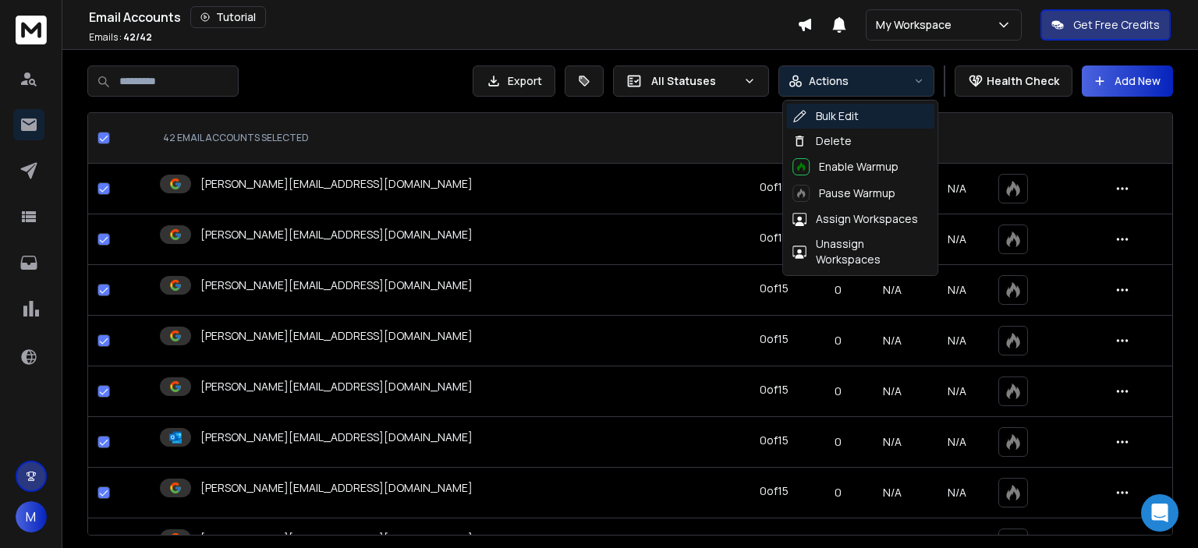
click at [900, 86] on div "Actions" at bounding box center [848, 81] width 119 height 16
